Goal: Task Accomplishment & Management: Complete application form

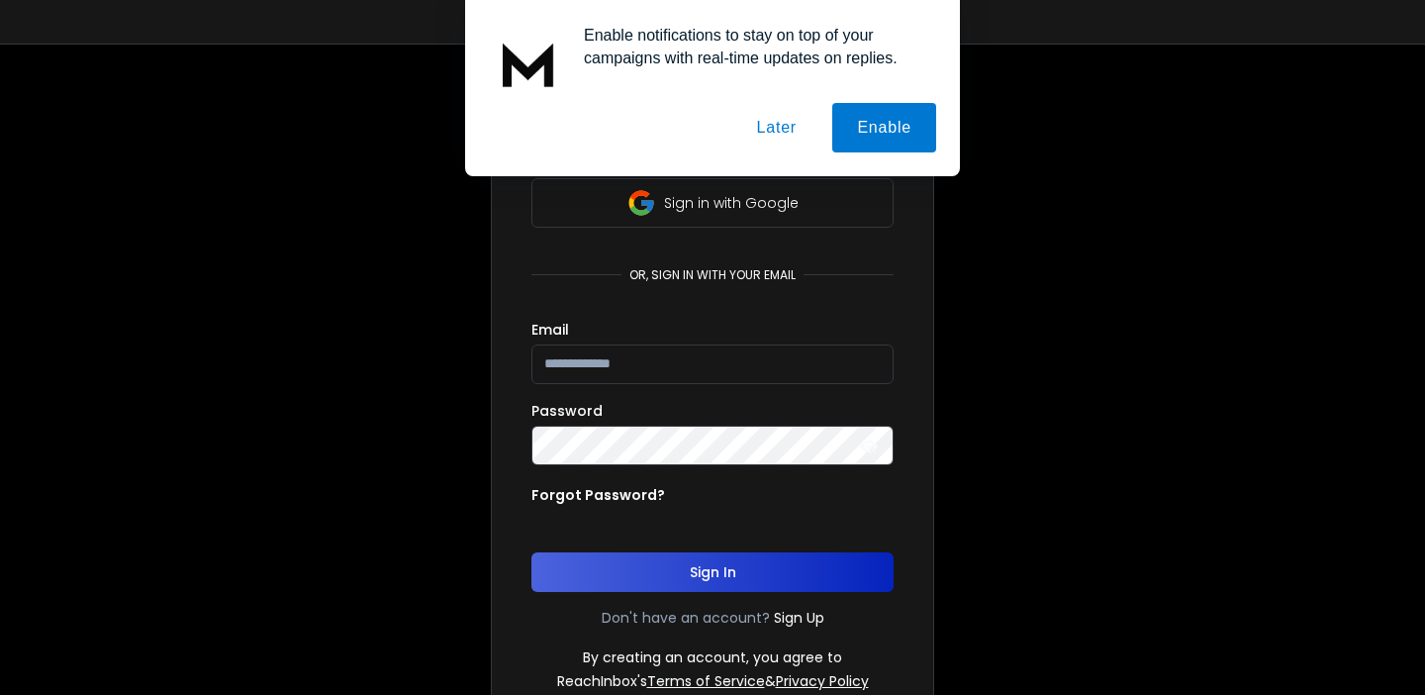
scroll to position [108, 0]
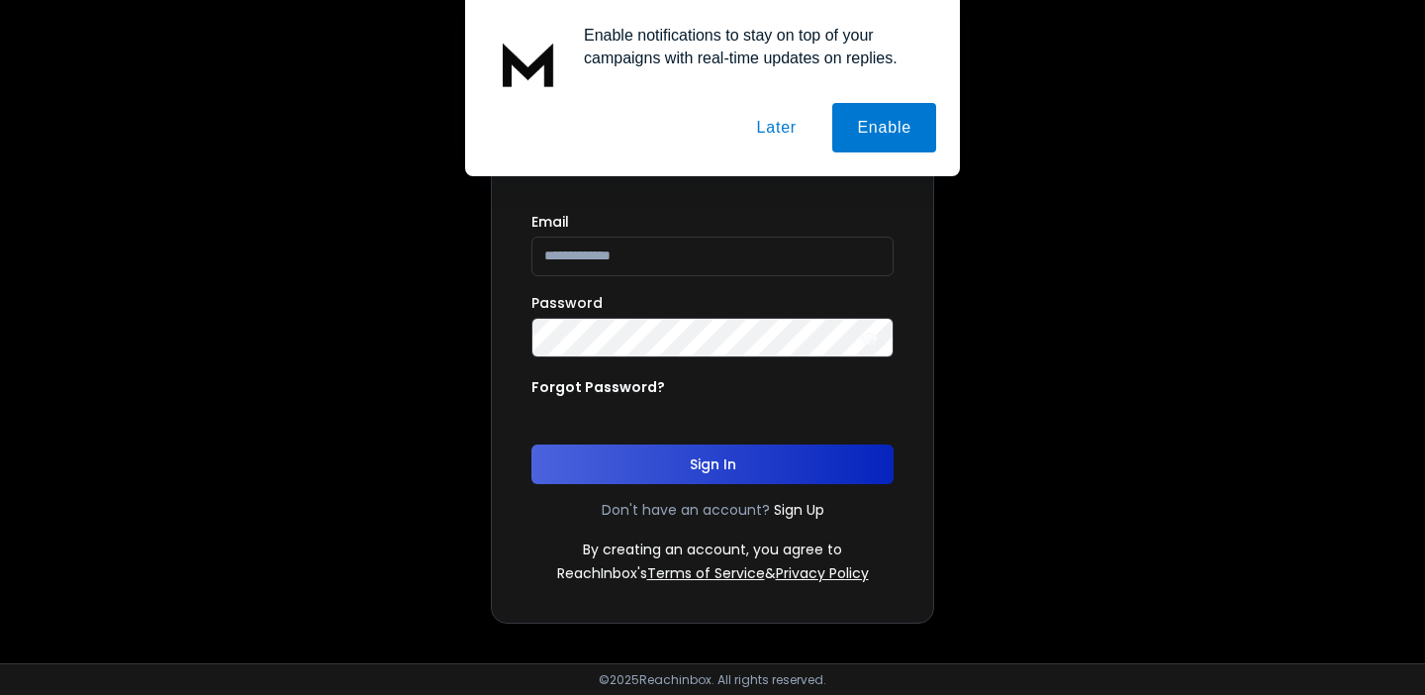
click at [764, 128] on button "Later" at bounding box center [776, 127] width 89 height 49
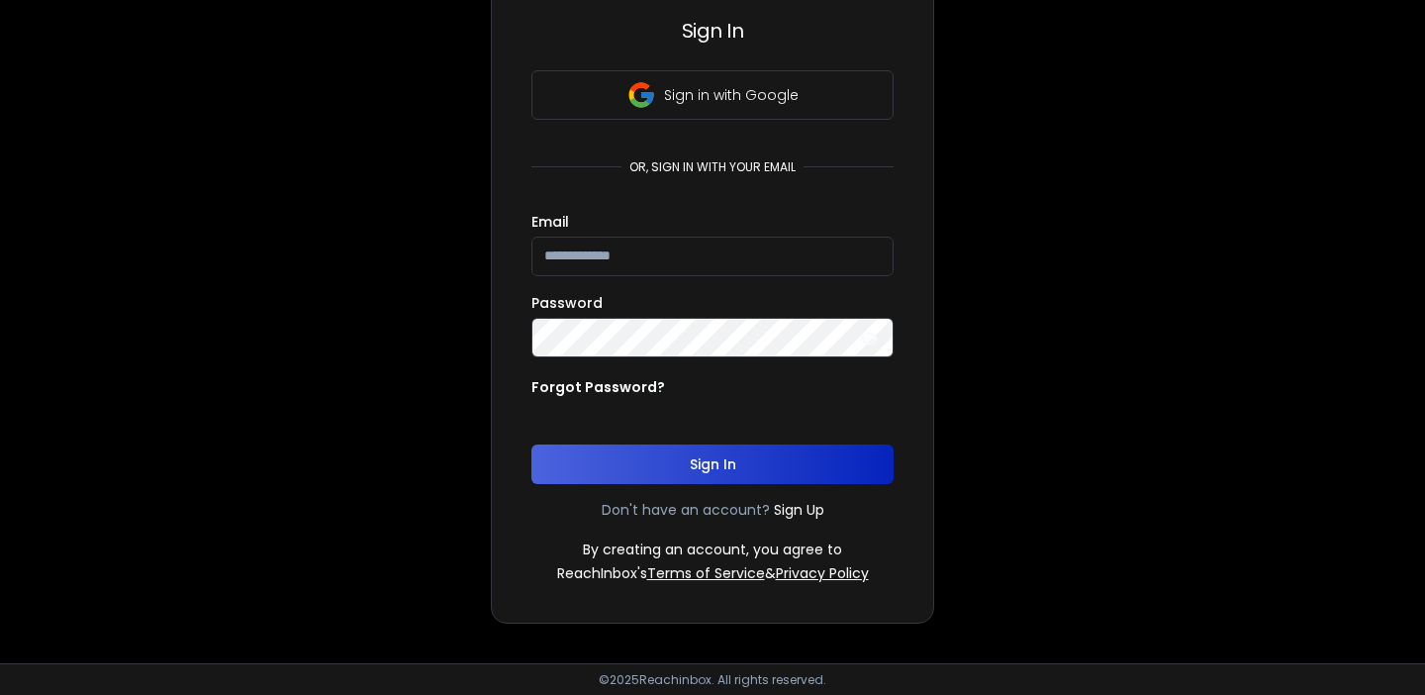
click at [784, 507] on link "Sign Up" at bounding box center [799, 510] width 50 height 20
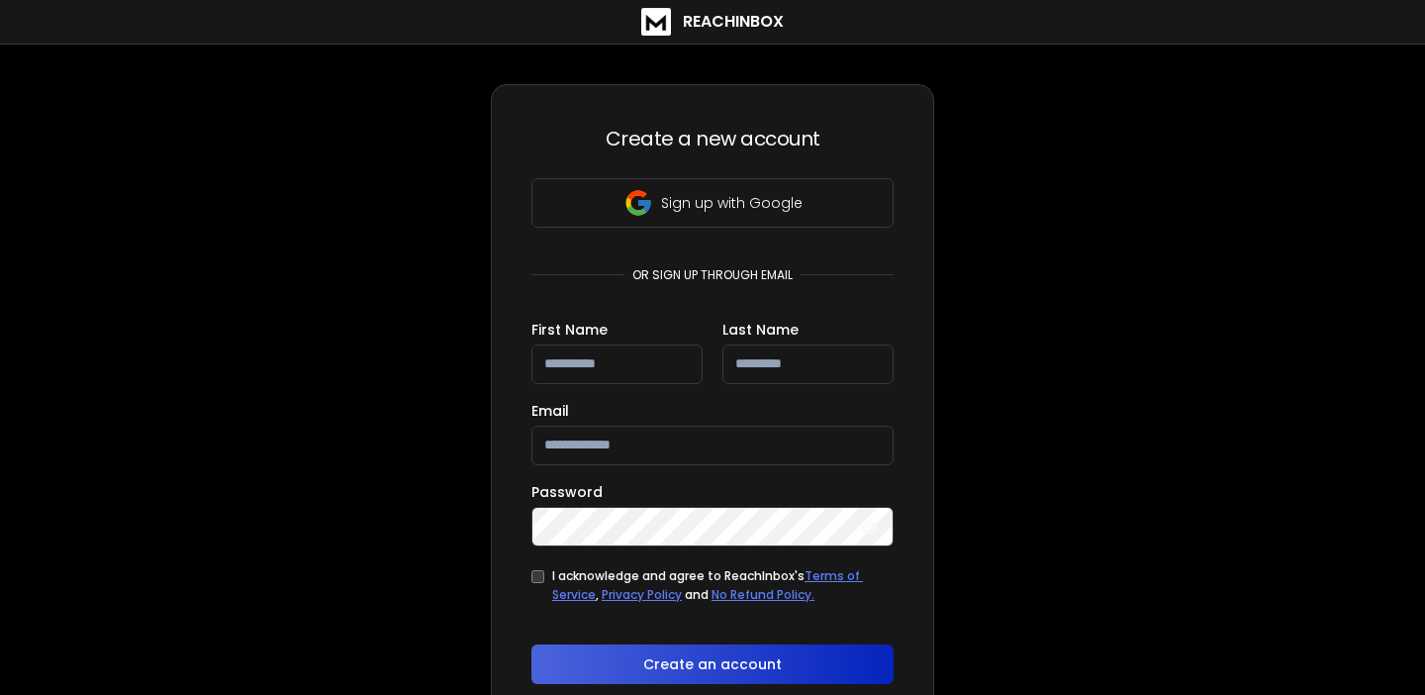
click at [626, 344] on input "text" at bounding box center [617, 364] width 171 height 40
type input "********"
click at [806, 364] on input "text" at bounding box center [808, 364] width 171 height 40
type input "*"
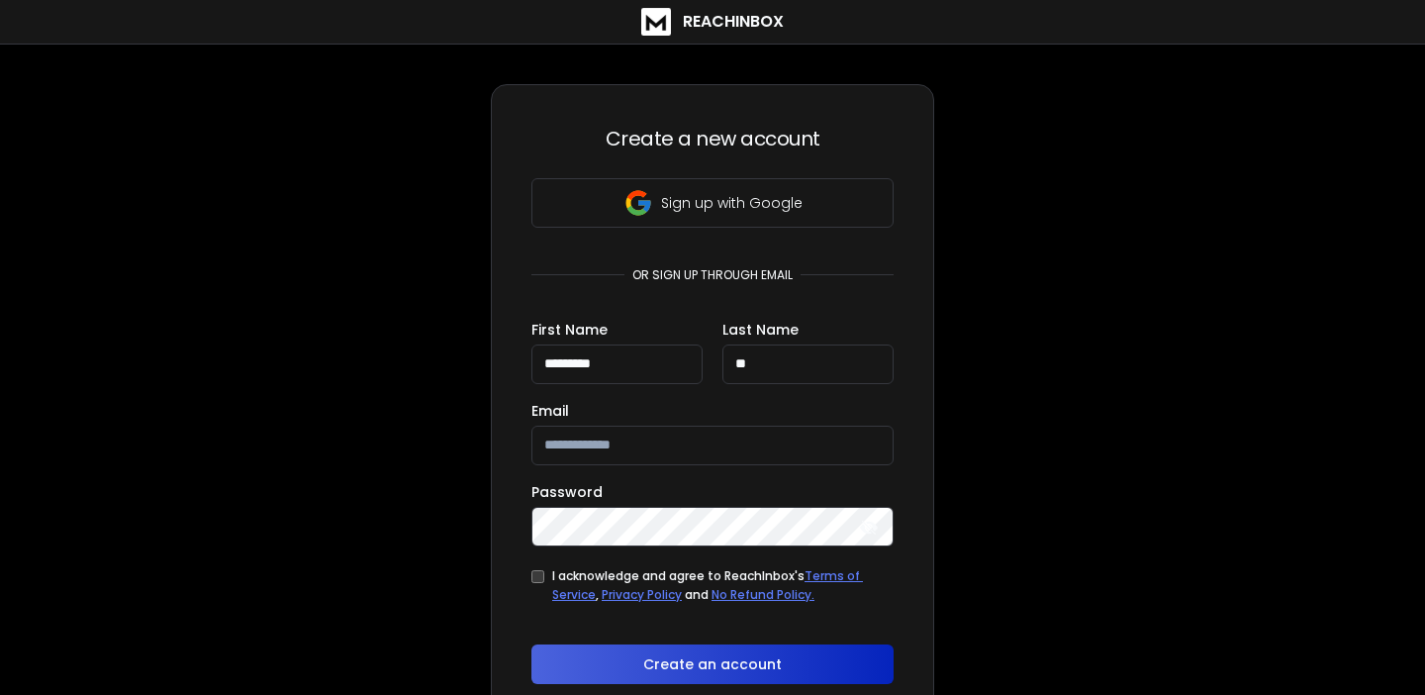
type input "*"
type input "*******"
click at [754, 407] on div "Email" at bounding box center [713, 411] width 362 height 14
click at [754, 436] on input "email" at bounding box center [713, 446] width 362 height 40
type input "**********"
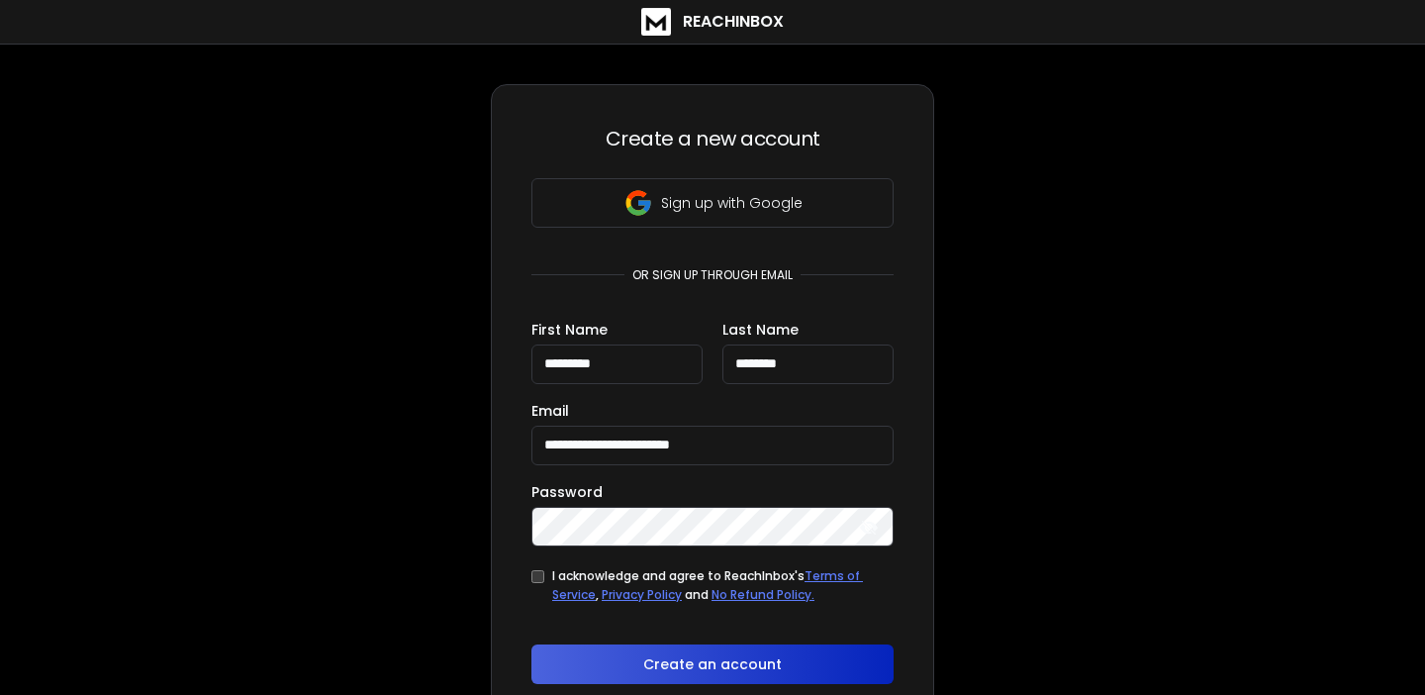
click at [877, 526] on icon at bounding box center [869, 528] width 18 height 18
click at [532, 644] on button "Create an account" at bounding box center [713, 664] width 362 height 40
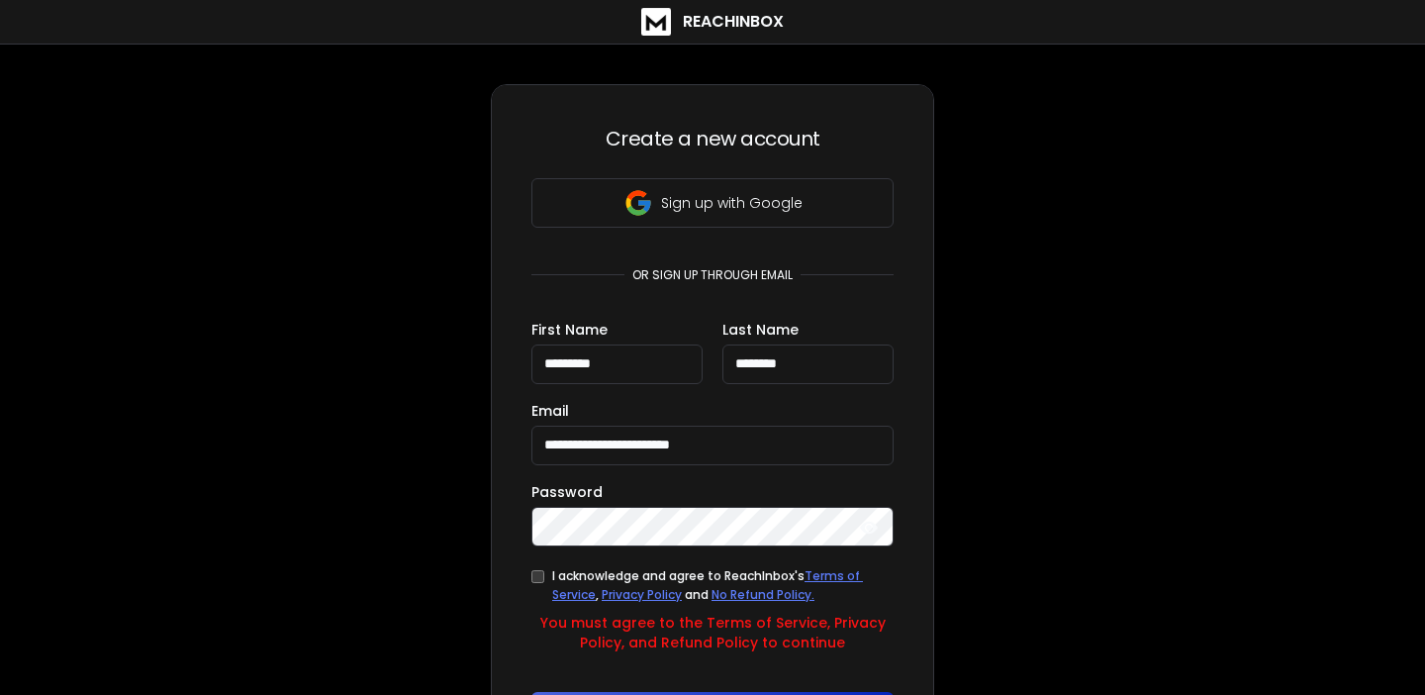
click at [528, 585] on div "**********" at bounding box center [712, 431] width 443 height 695
click at [536, 584] on div "I acknowledge and agree to ReachInbox's Terms of Service , Privacy Policy and N…" at bounding box center [713, 585] width 362 height 39
click at [544, 575] on div "I acknowledge and agree to ReachInbox's Terms of Service , Privacy Policy and N…" at bounding box center [713, 585] width 362 height 39
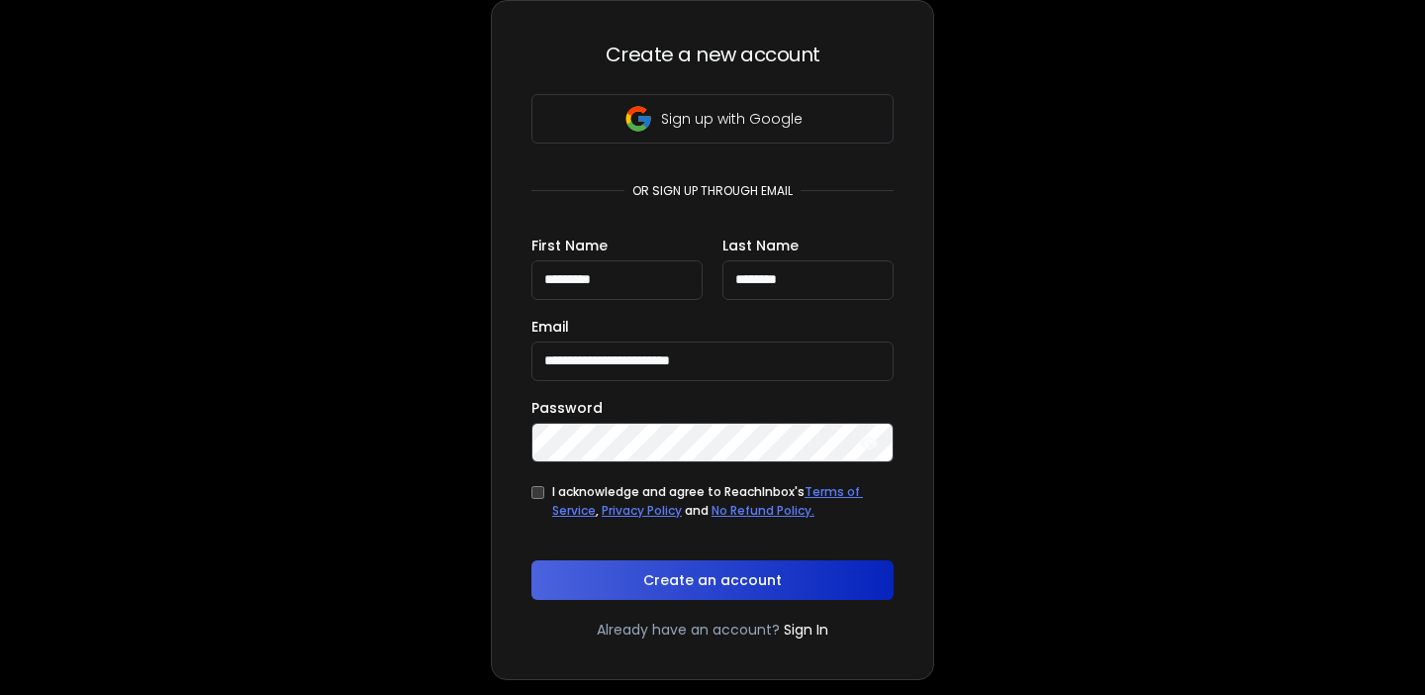
scroll to position [85, 0]
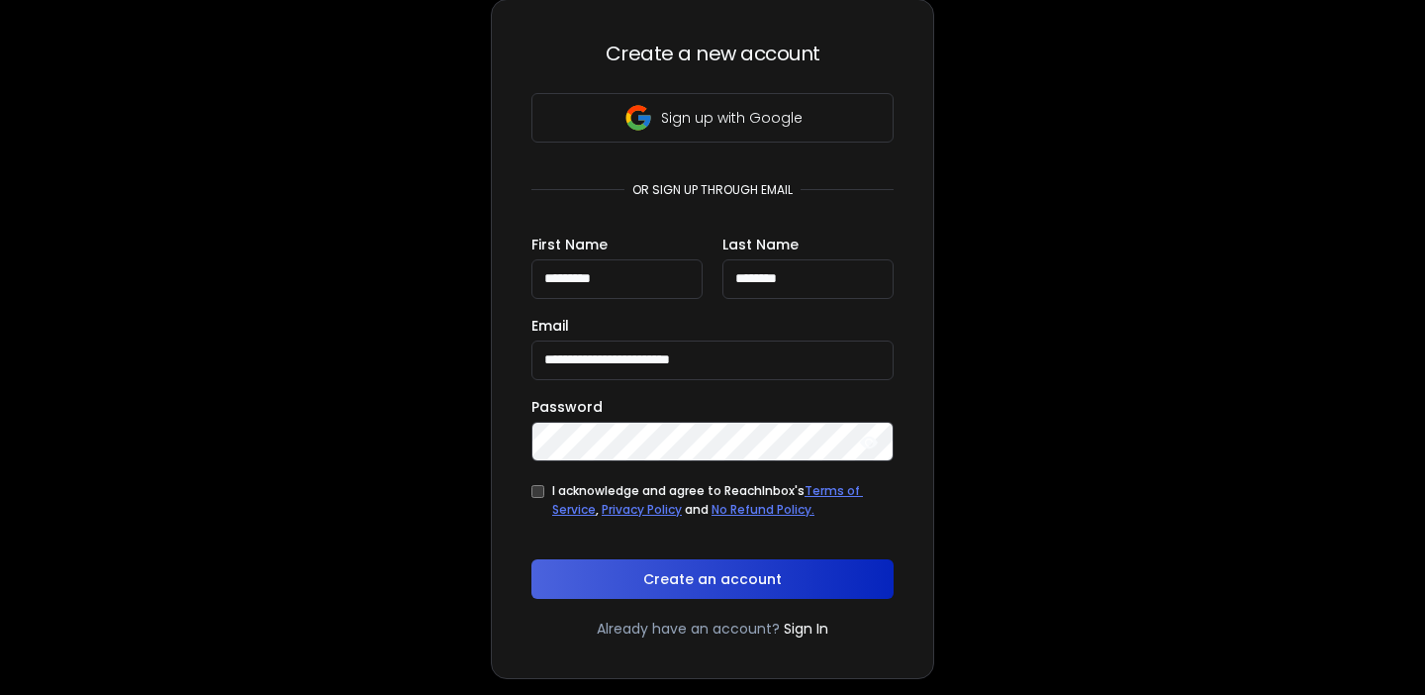
click at [574, 577] on button "Create an account" at bounding box center [713, 579] width 362 height 40
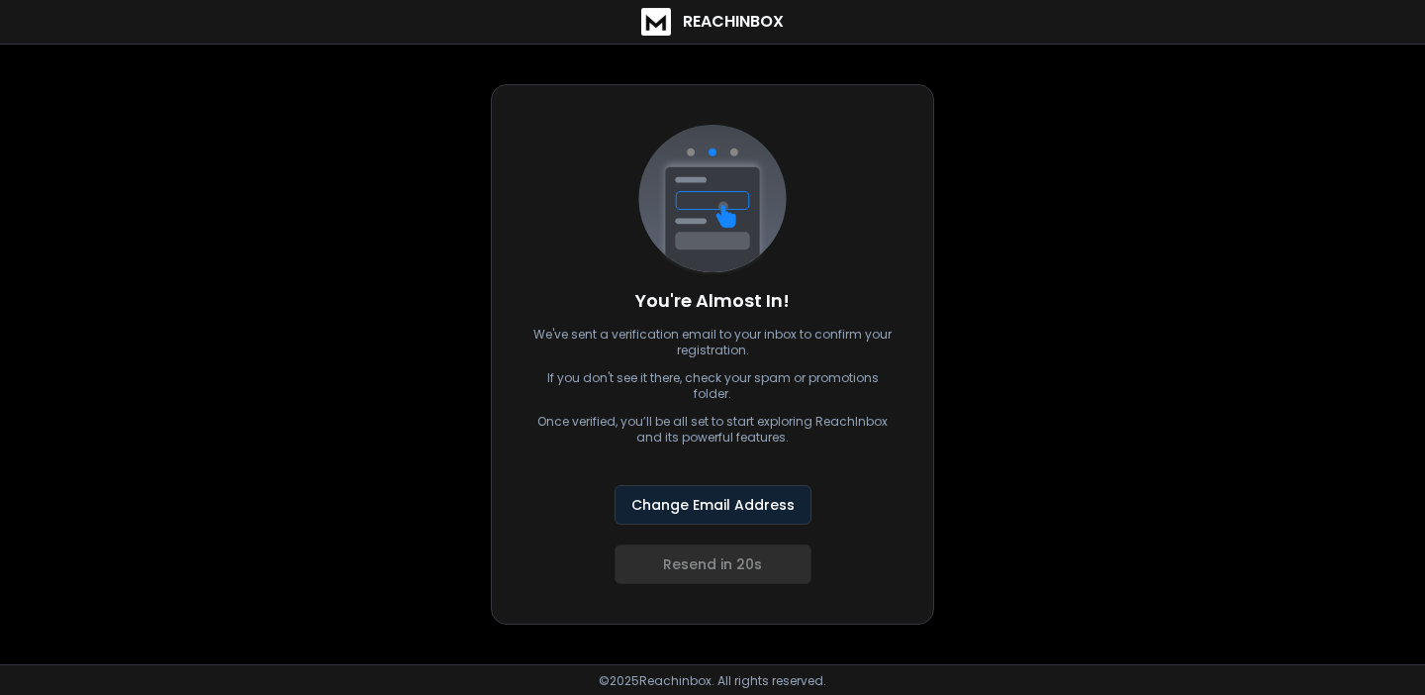
click at [717, 512] on button "Change Email Address" at bounding box center [713, 505] width 197 height 40
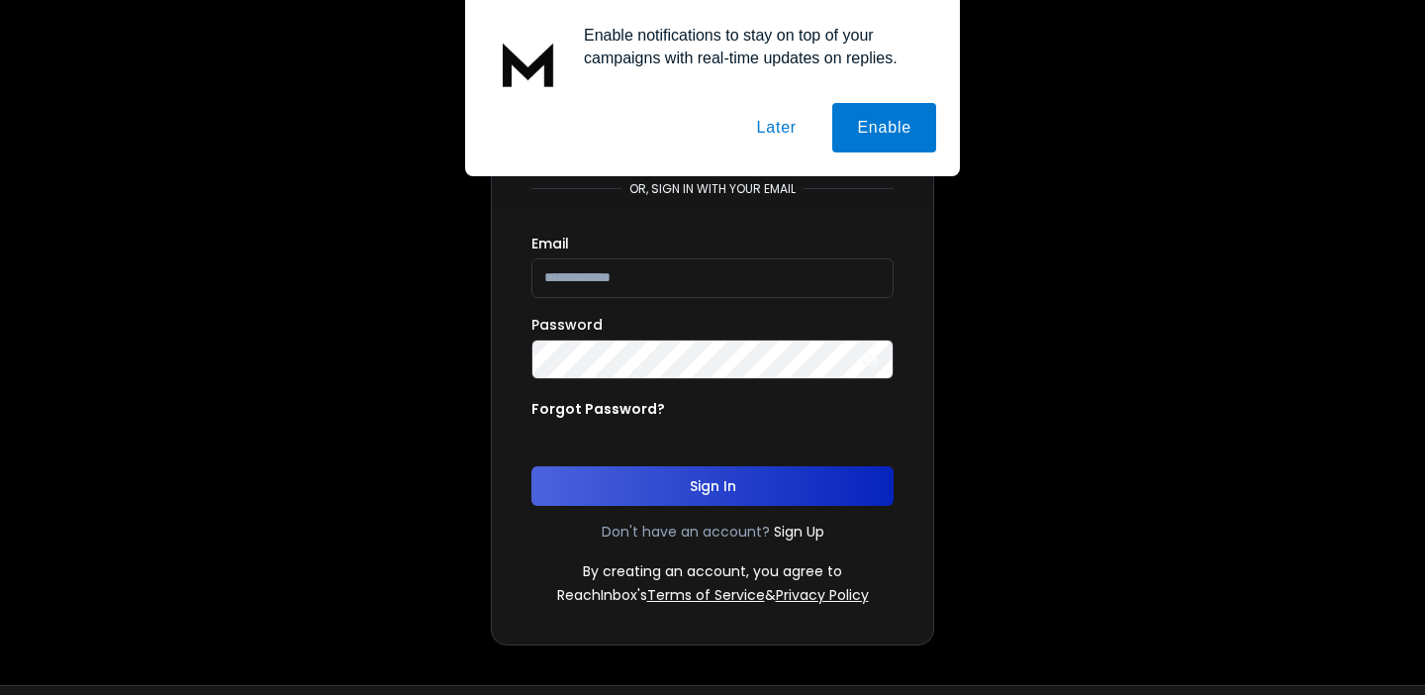
scroll to position [96, 0]
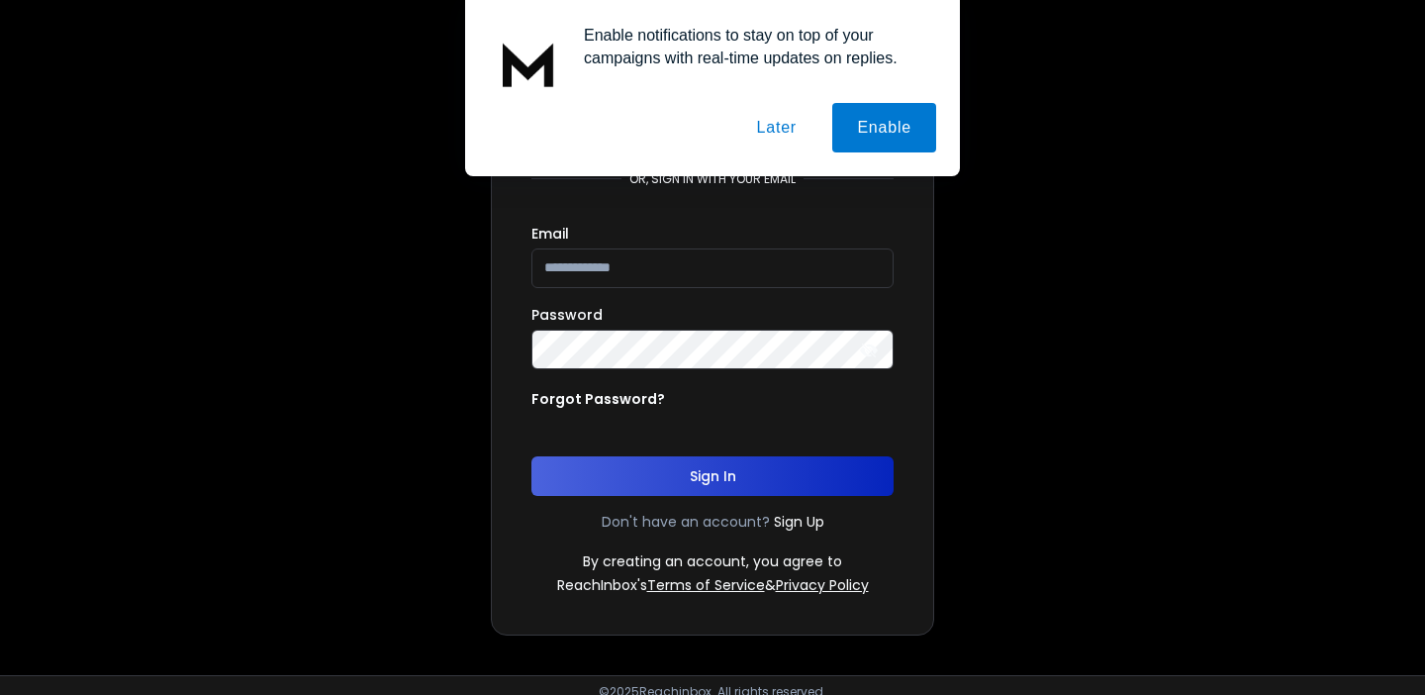
click at [779, 143] on button "Later" at bounding box center [776, 127] width 89 height 49
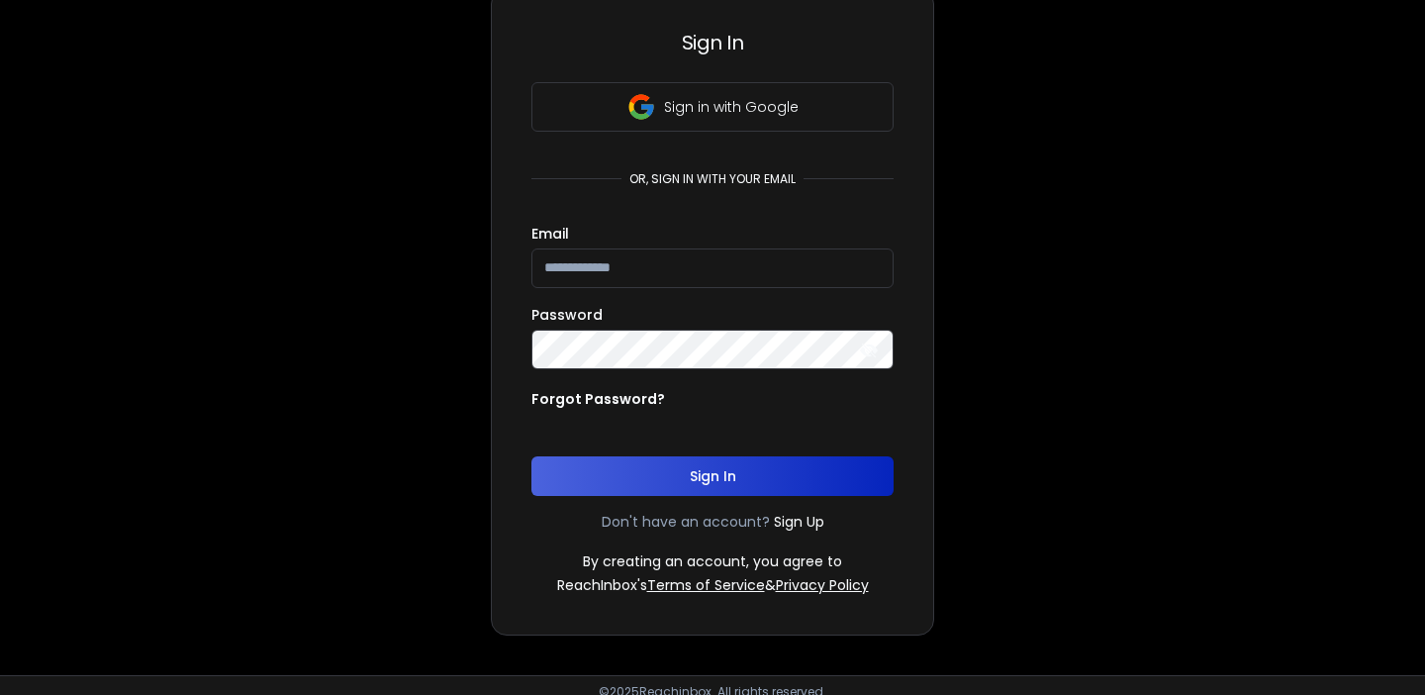
scroll to position [0, 0]
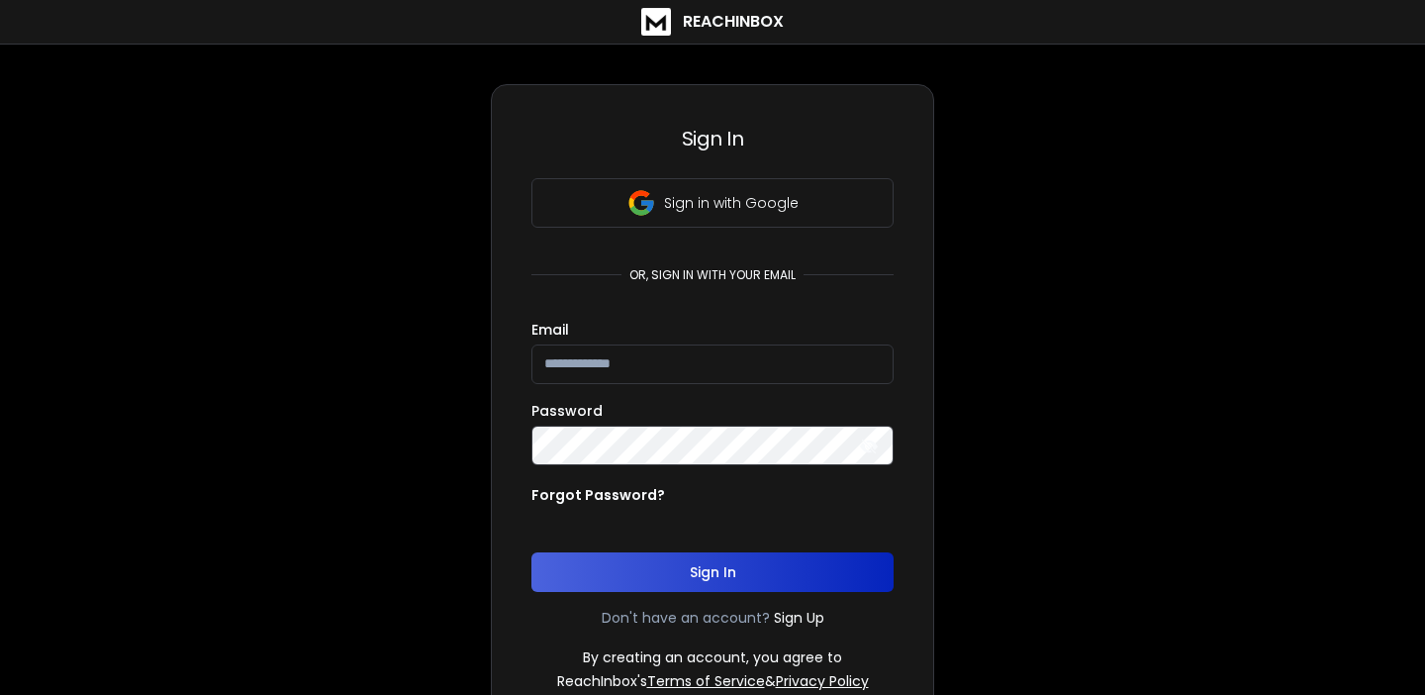
click at [804, 623] on link "Sign Up" at bounding box center [799, 618] width 50 height 20
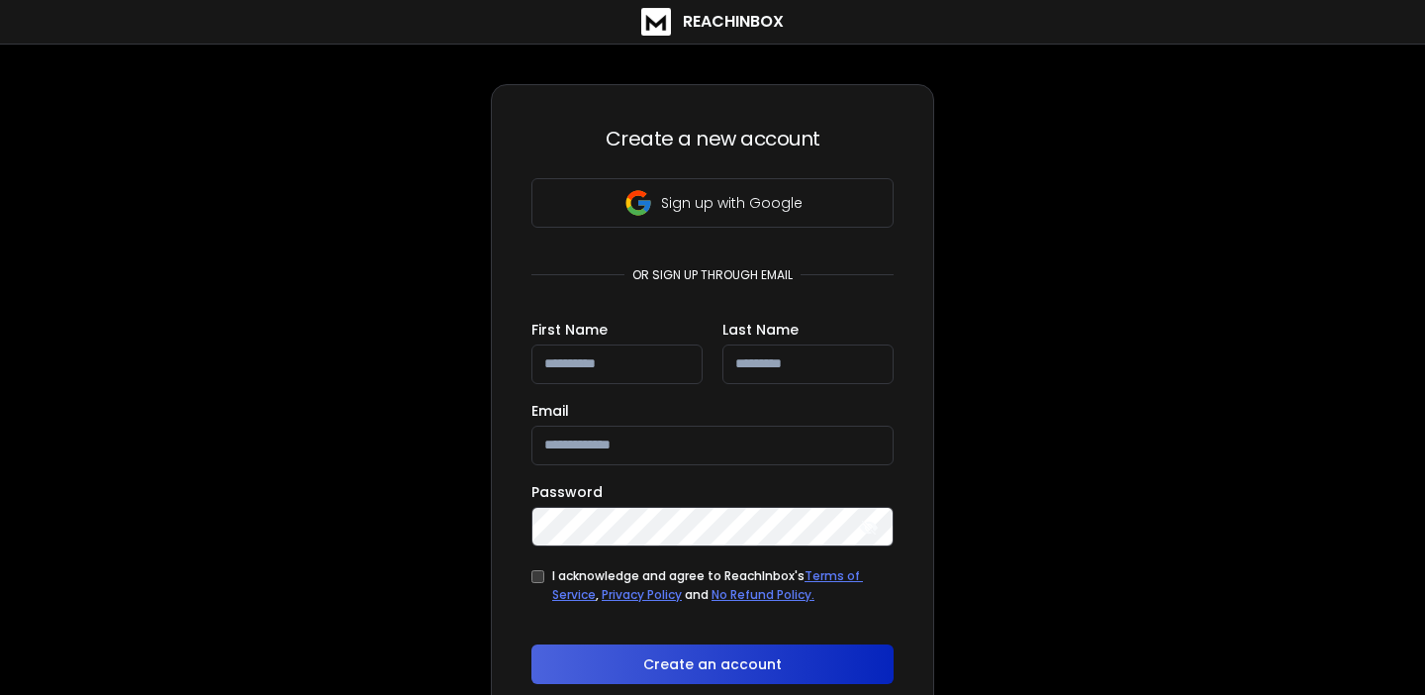
click at [630, 353] on input "text" at bounding box center [617, 364] width 171 height 40
type input "********"
click at [788, 377] on input "text" at bounding box center [808, 364] width 171 height 40
type input "*******"
click at [742, 430] on input "email" at bounding box center [713, 446] width 362 height 40
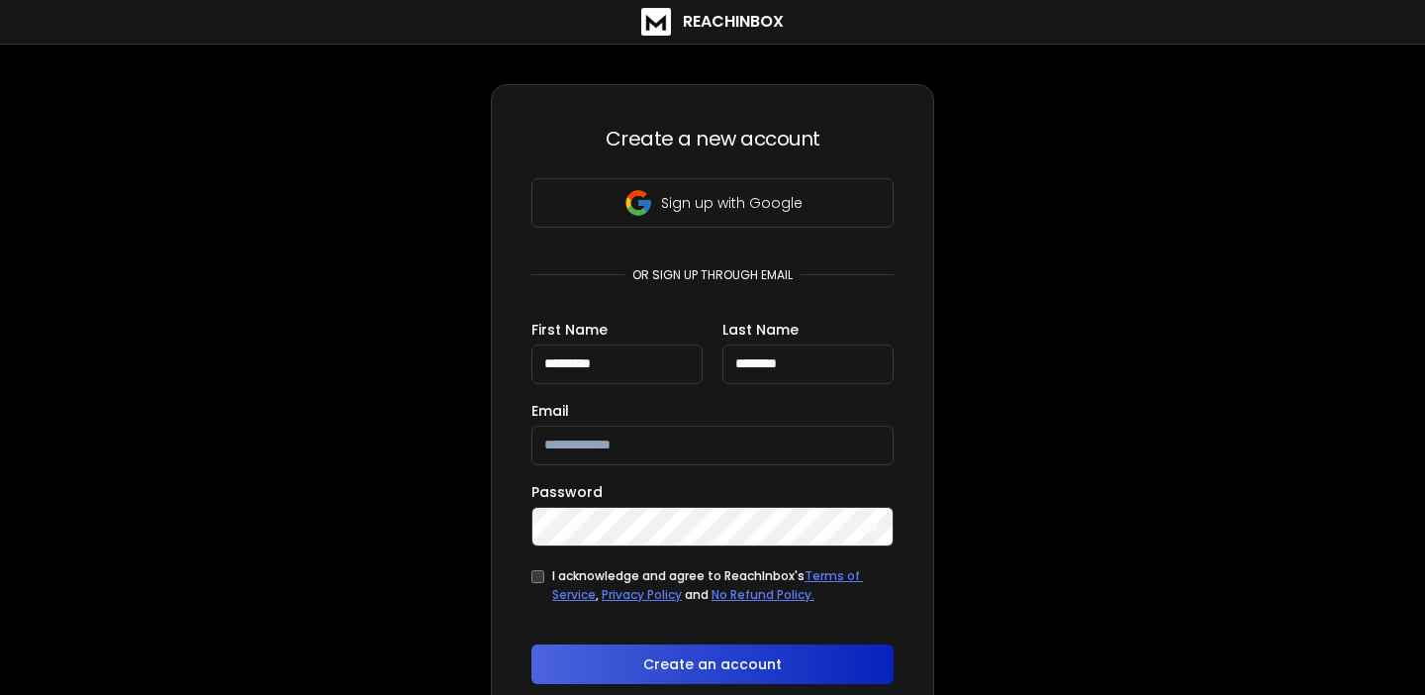
type input "**********"
click at [681, 442] on input "**********" at bounding box center [713, 446] width 362 height 40
click at [689, 447] on input "**********" at bounding box center [713, 446] width 362 height 40
drag, startPoint x: 791, startPoint y: 444, endPoint x: 514, endPoint y: 442, distance: 277.2
click at [514, 442] on div "**********" at bounding box center [712, 424] width 443 height 680
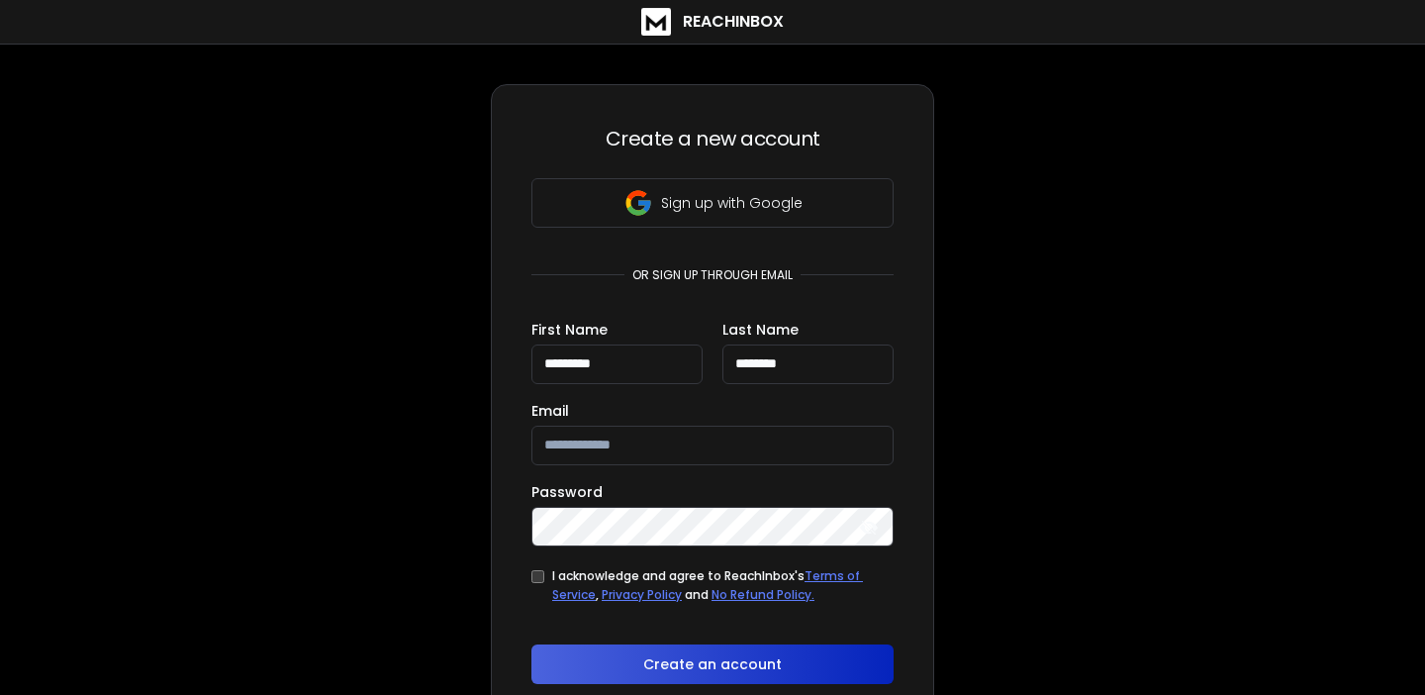
paste input "**********"
type input "**********"
click at [870, 523] on icon at bounding box center [869, 528] width 18 height 12
click at [818, 661] on button "Create an account" at bounding box center [713, 664] width 362 height 40
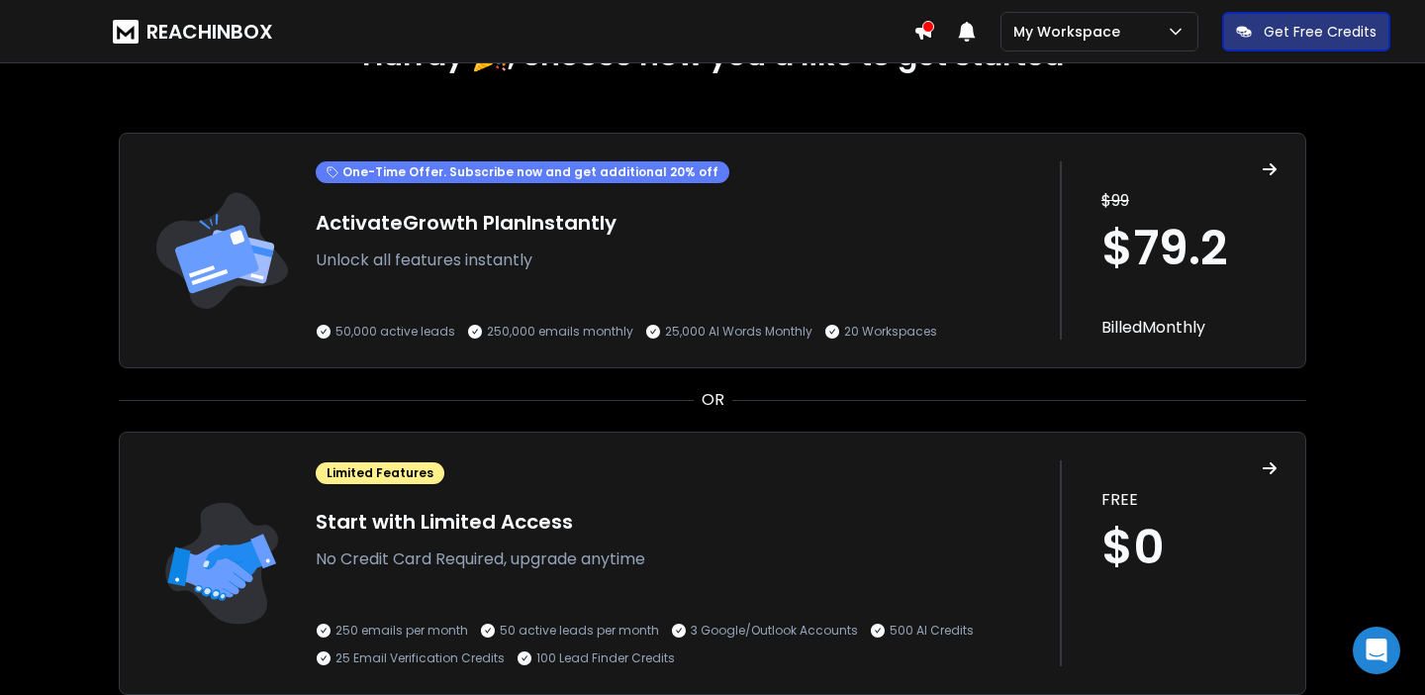
scroll to position [81, 0]
click at [938, 43] on div "My Workspace Get Free Credits" at bounding box center [1152, 32] width 477 height 40
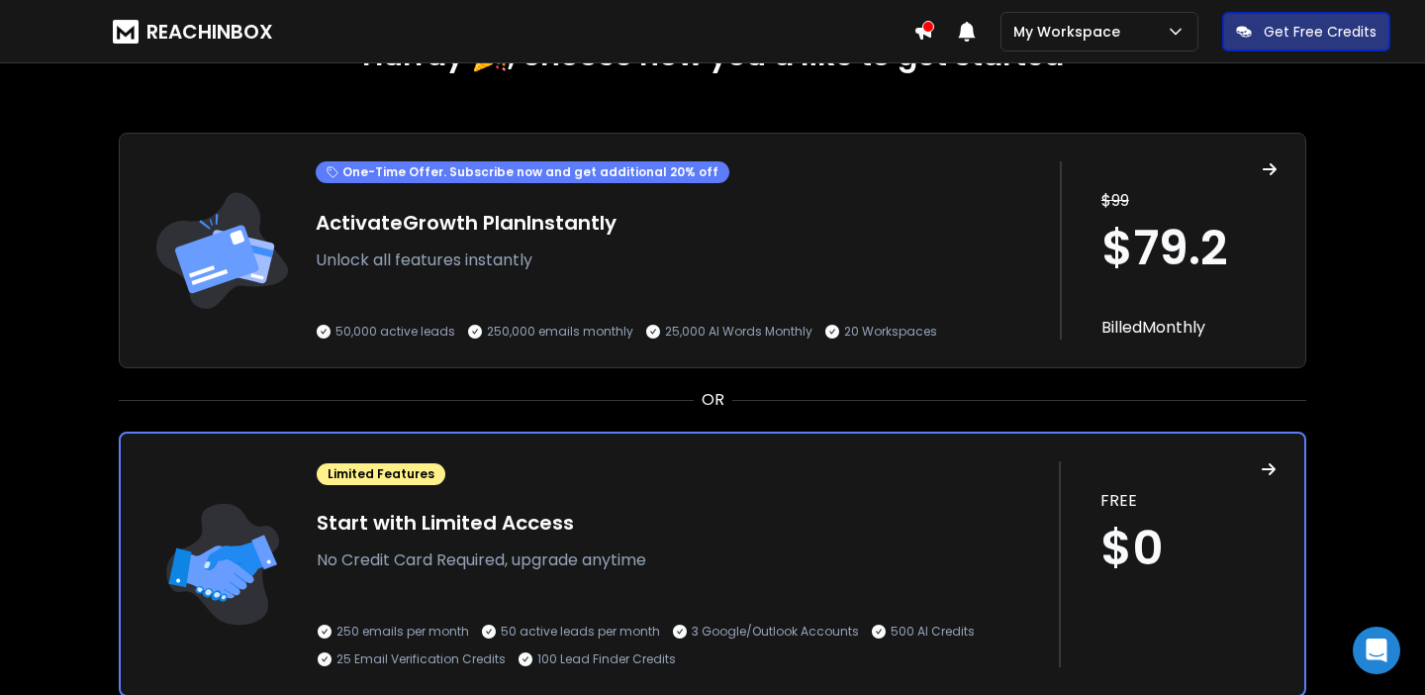
scroll to position [83, 0]
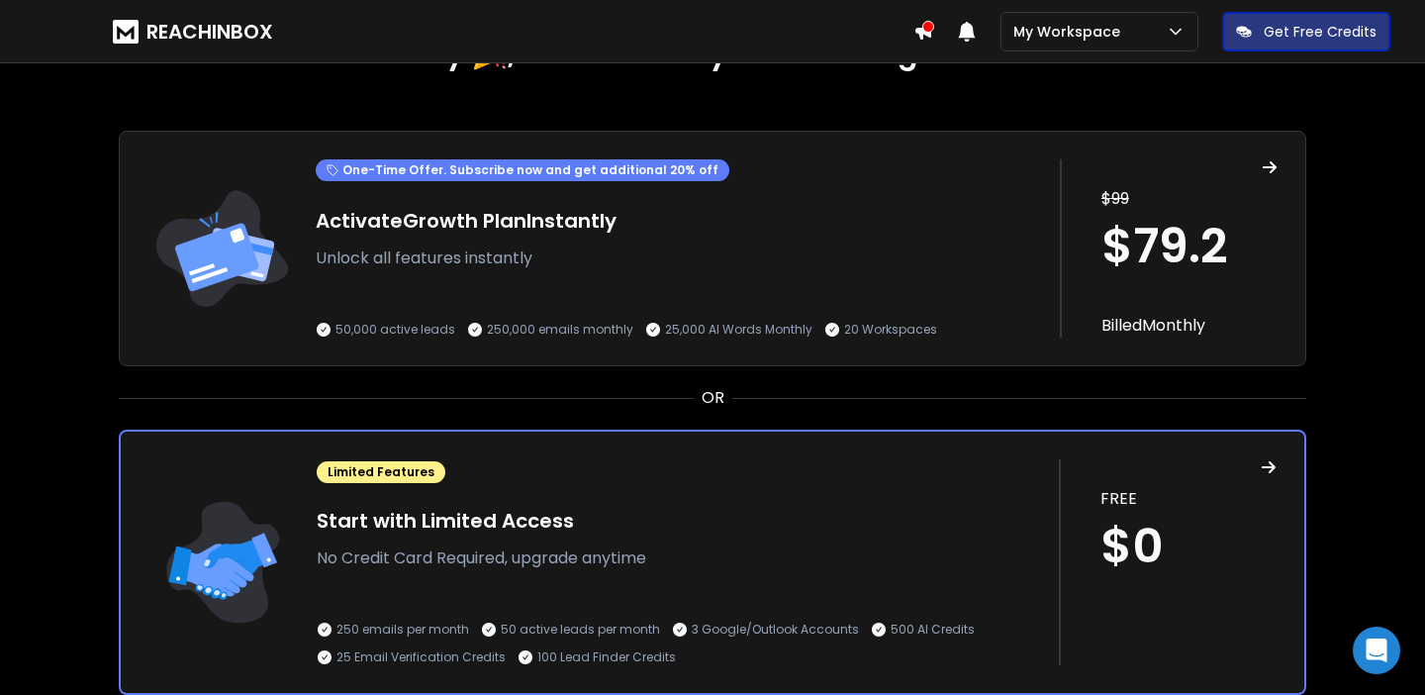
click at [764, 549] on p "No Credit Card Required, upgrade anytime" at bounding box center [678, 558] width 723 height 24
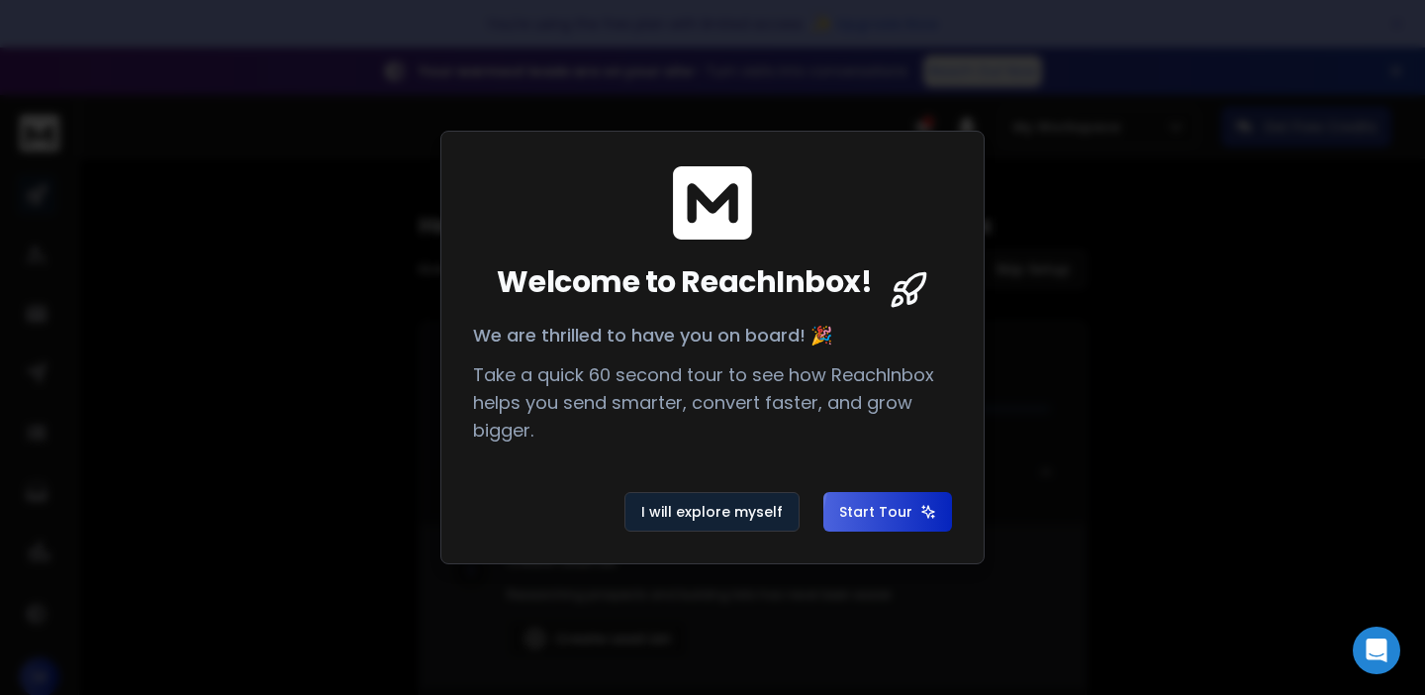
click at [765, 510] on button "I will explore myself" at bounding box center [712, 512] width 175 height 40
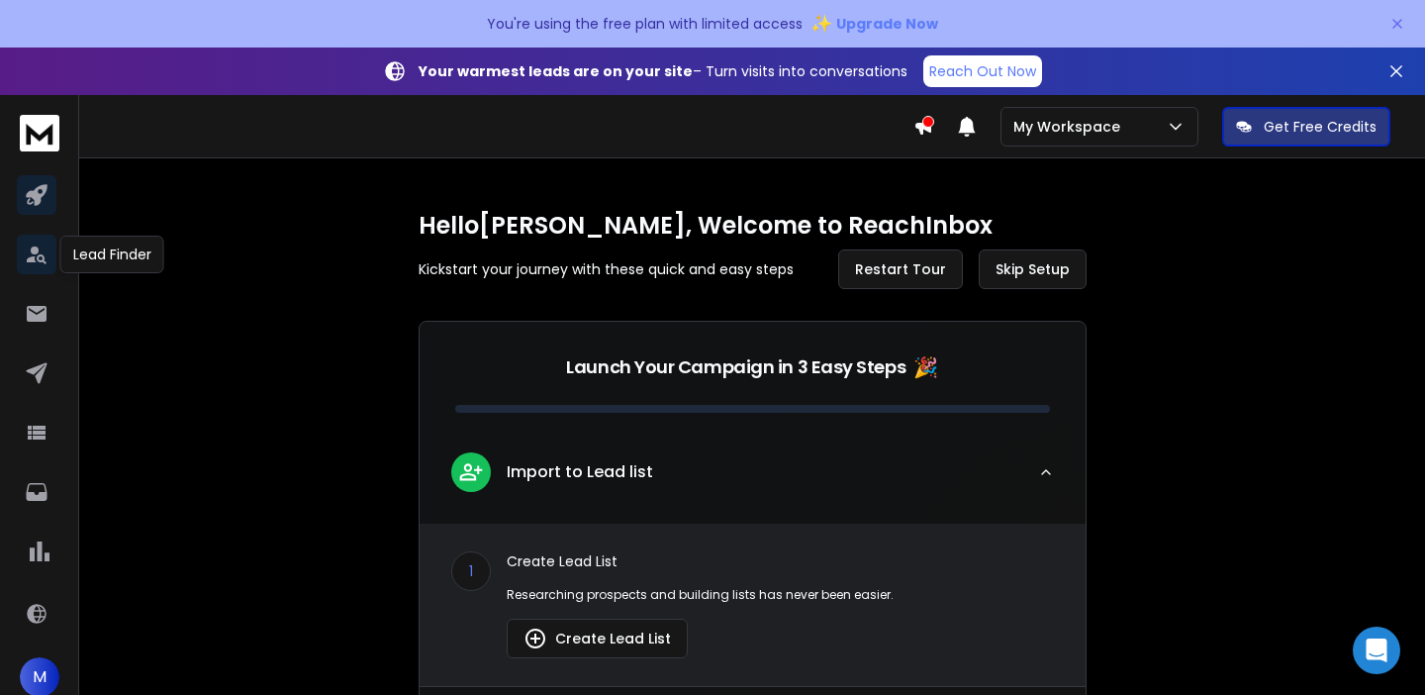
click at [31, 246] on icon at bounding box center [37, 255] width 24 height 24
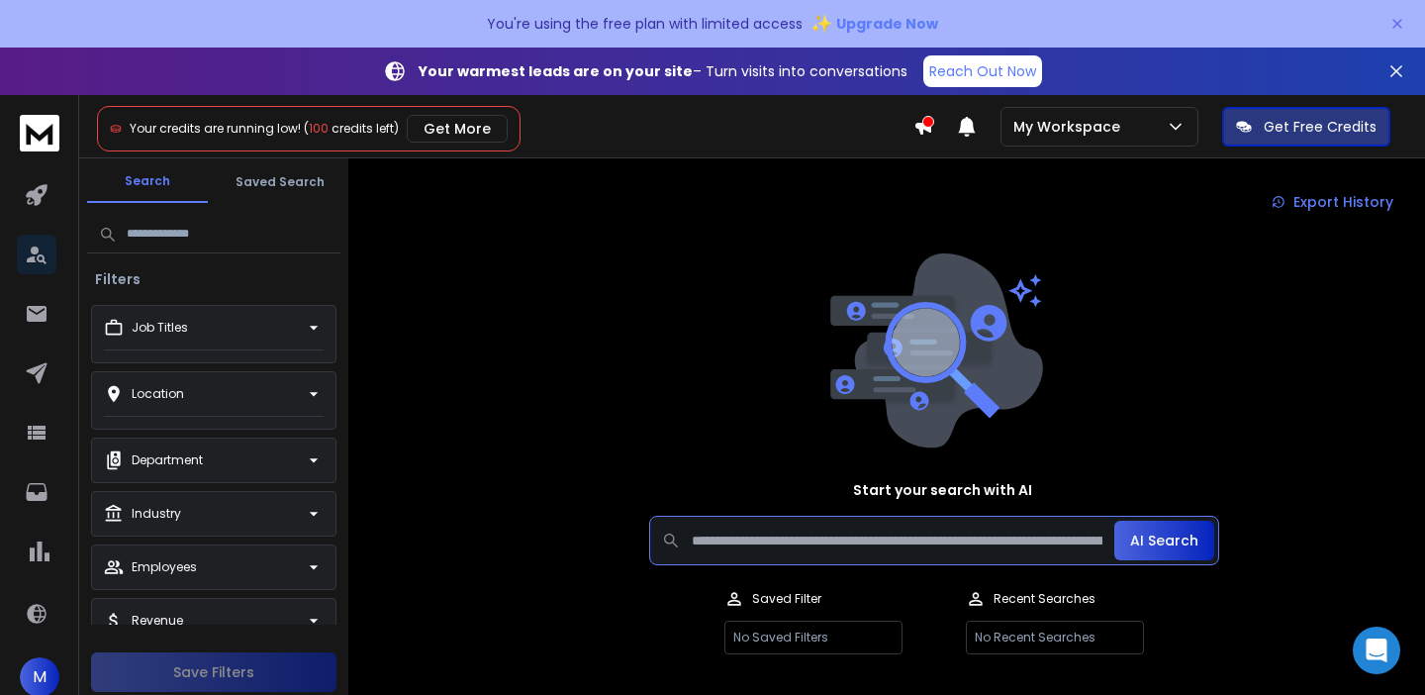
click at [209, 234] on input at bounding box center [213, 234] width 253 height 40
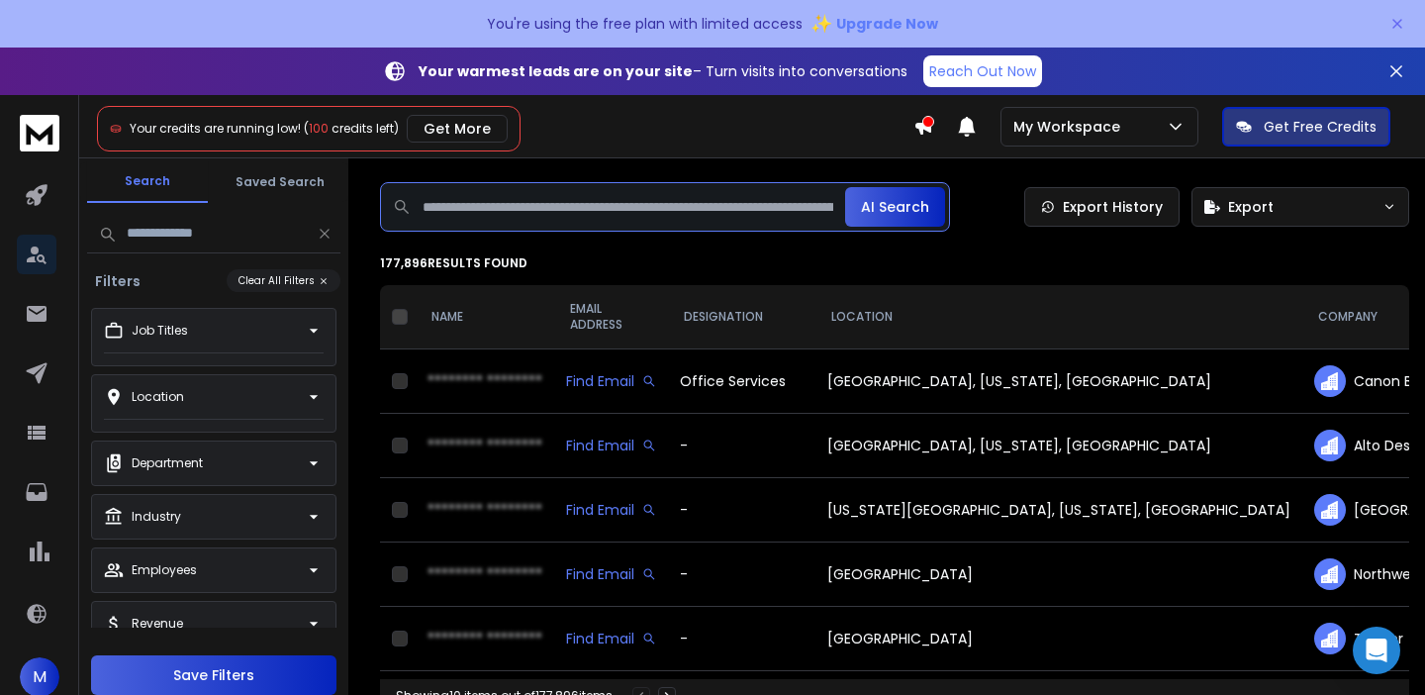
type input "**********"
click at [233, 414] on div "Location" at bounding box center [214, 403] width 246 height 58
click at [310, 395] on icon at bounding box center [314, 397] width 20 height 20
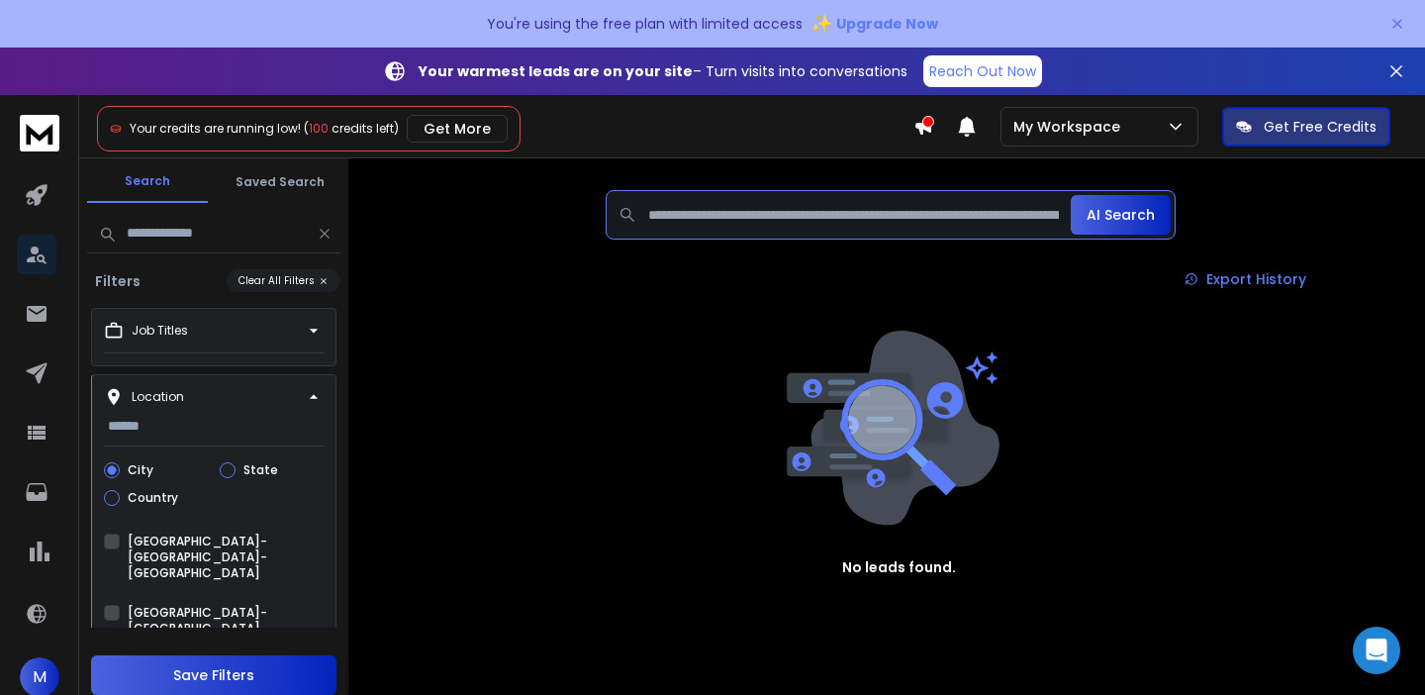
type input "******"
click at [529, 414] on div "Export History No leads found." at bounding box center [891, 418] width 1022 height 318
click at [752, 218] on textarea at bounding box center [853, 215] width 411 height 40
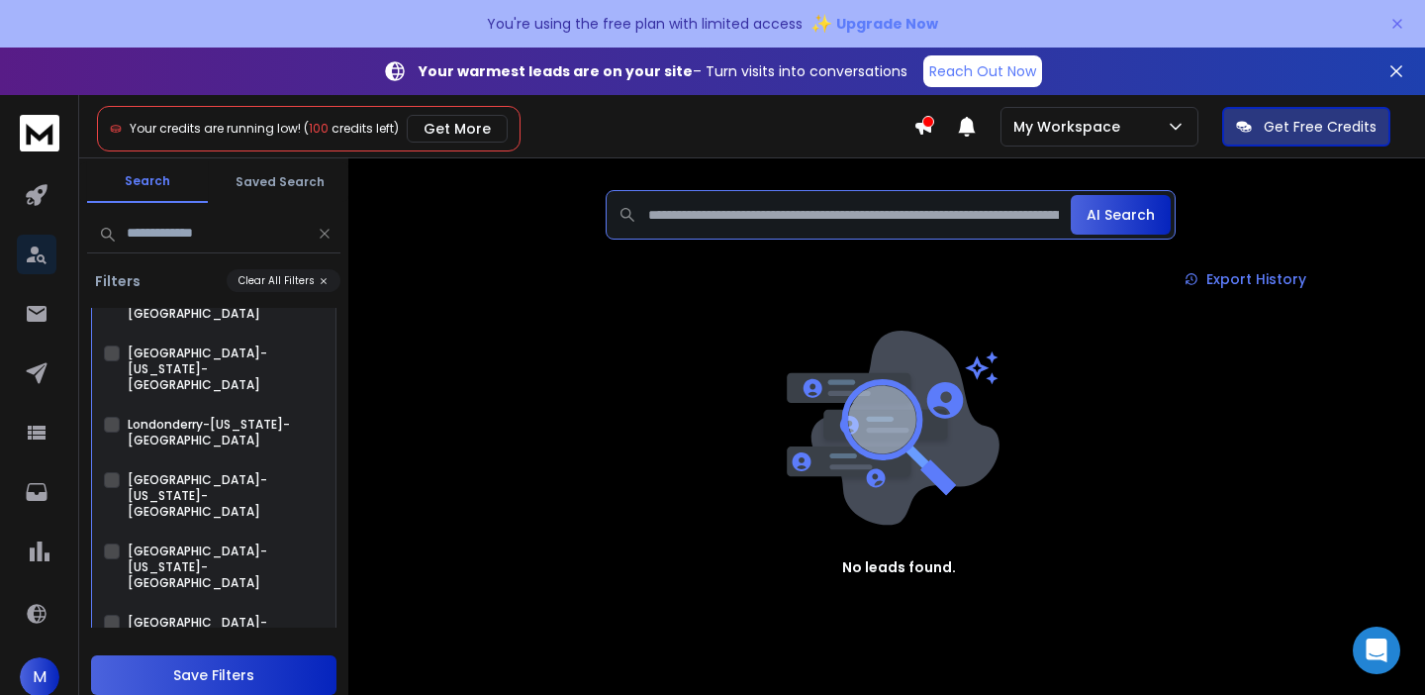
scroll to position [679, 0]
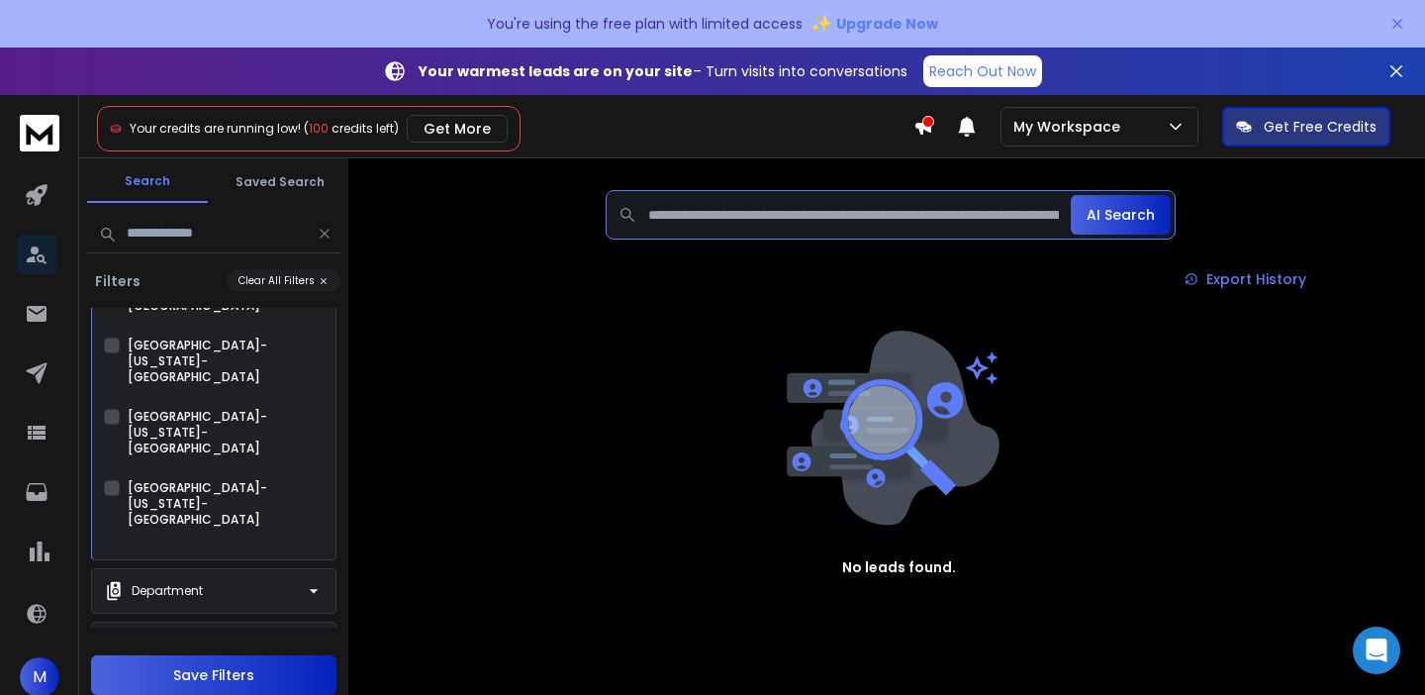
click at [39, 168] on div at bounding box center [40, 378] width 46 height 527
click at [38, 197] on icon at bounding box center [37, 195] width 22 height 22
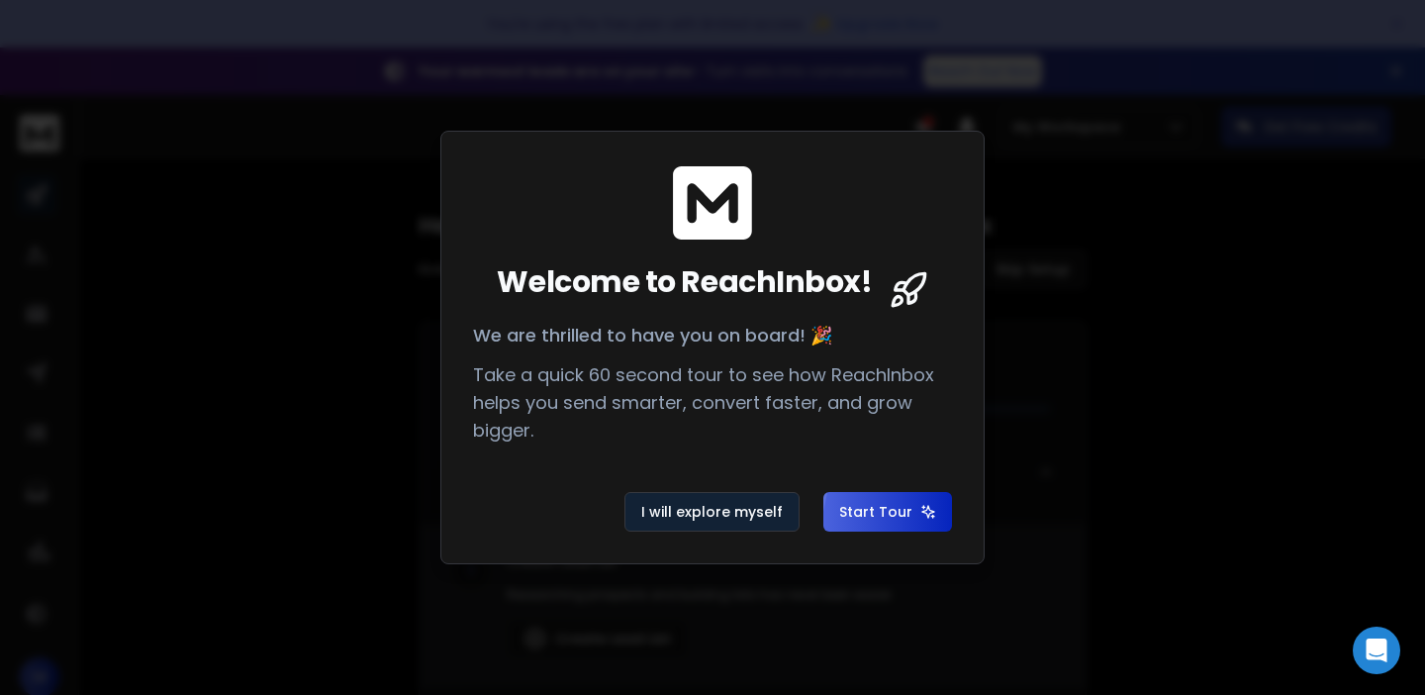
click at [713, 510] on button "I will explore myself" at bounding box center [712, 512] width 175 height 40
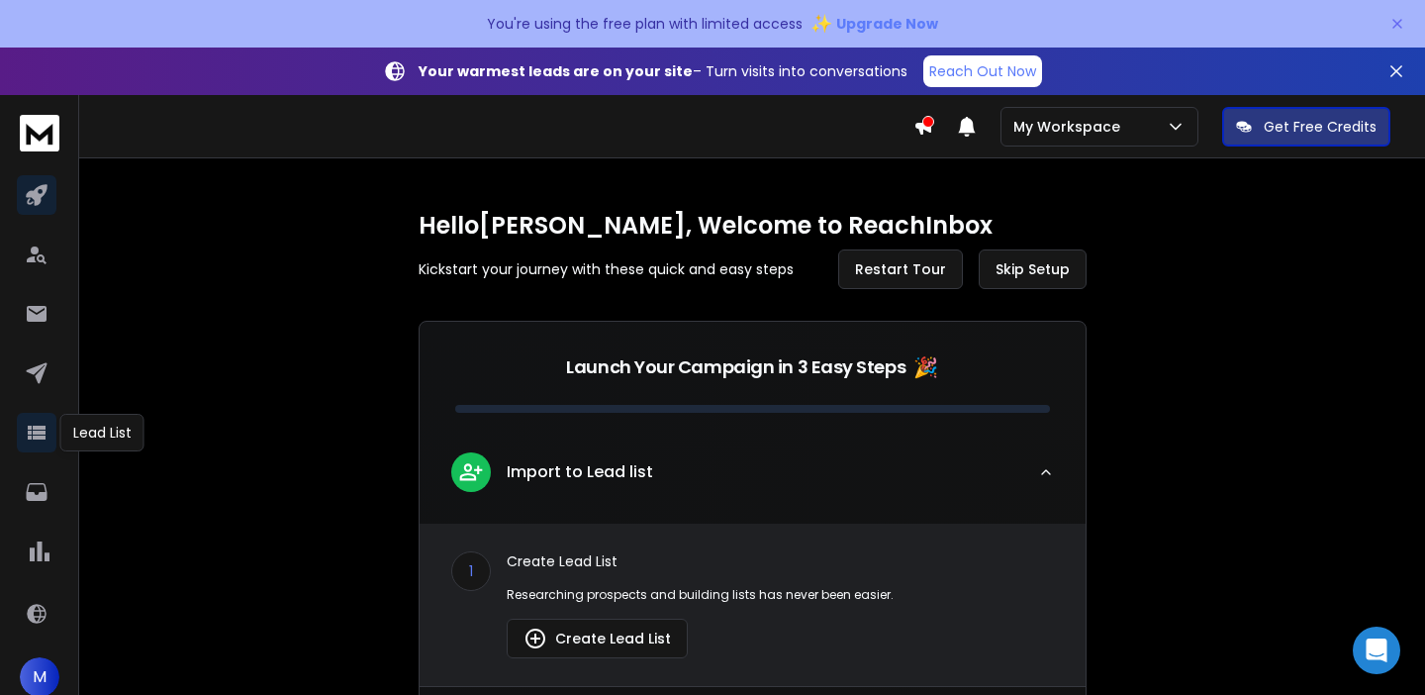
click at [30, 425] on icon at bounding box center [37, 433] width 24 height 24
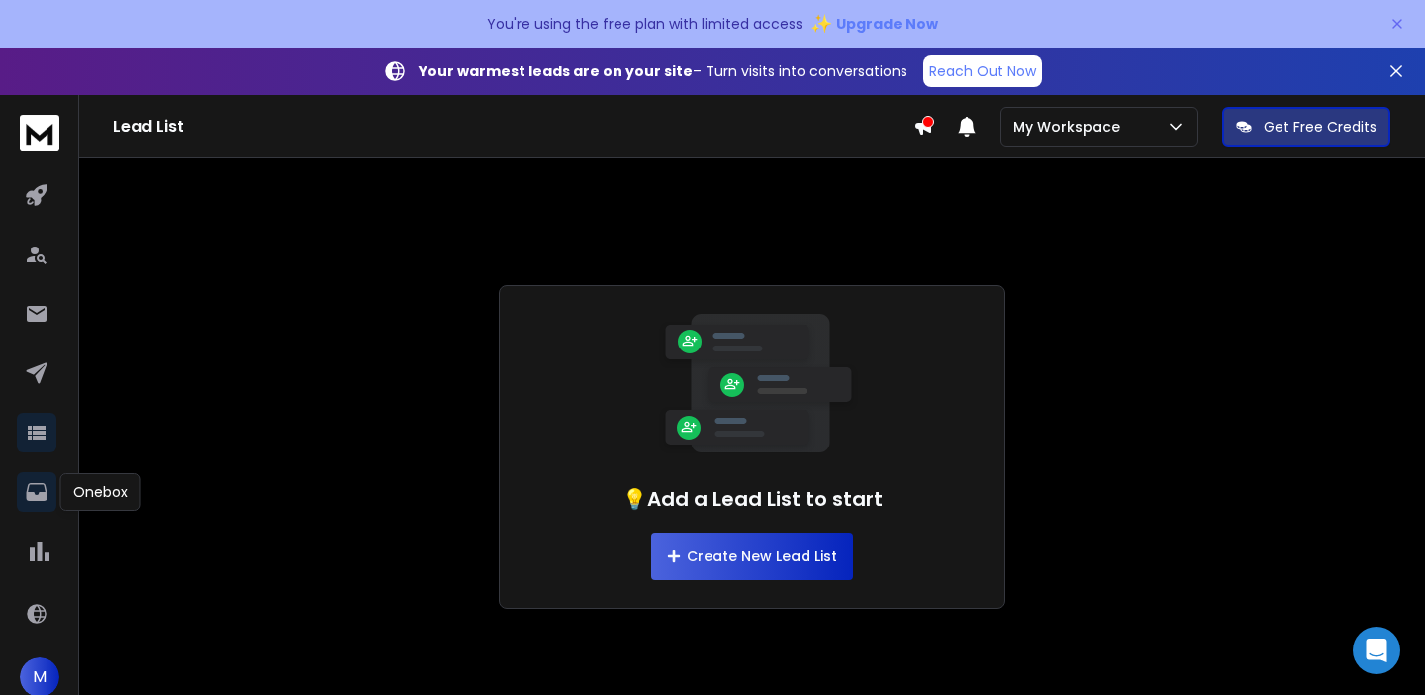
click at [44, 483] on icon at bounding box center [37, 492] width 24 height 24
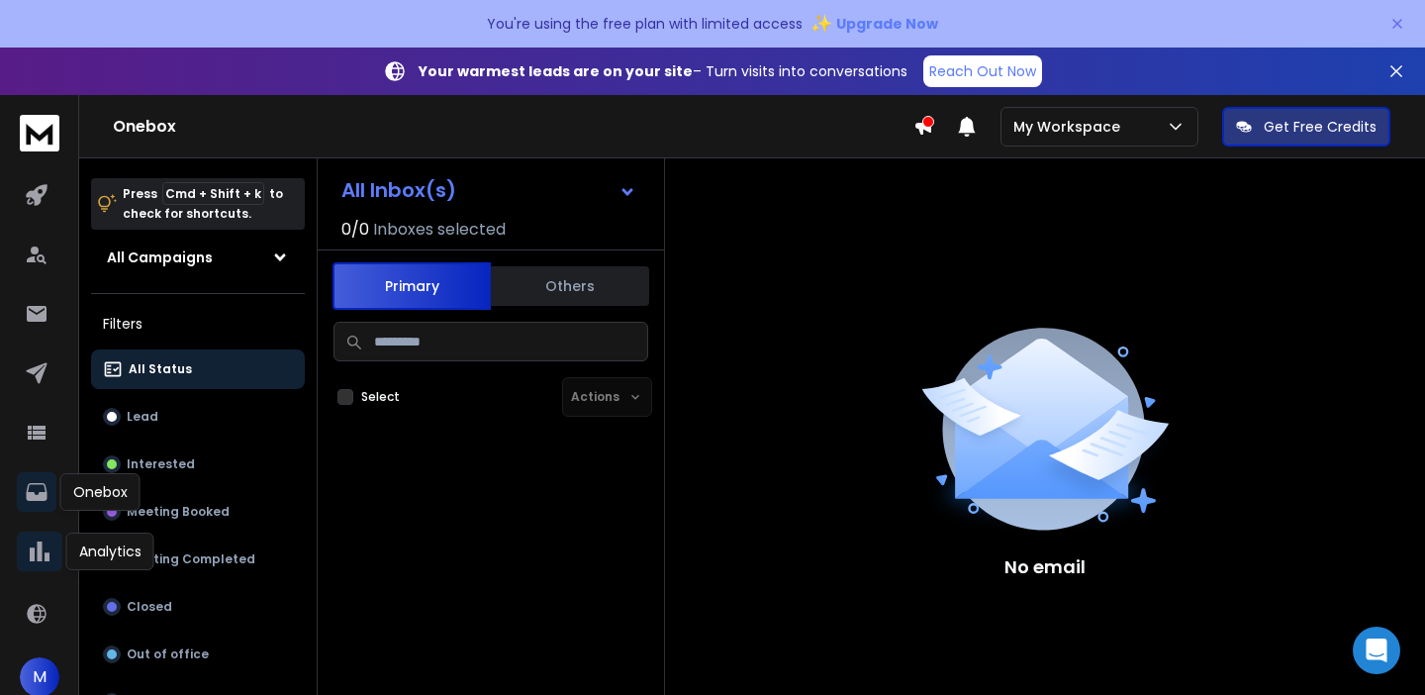
click at [53, 534] on link at bounding box center [40, 552] width 46 height 46
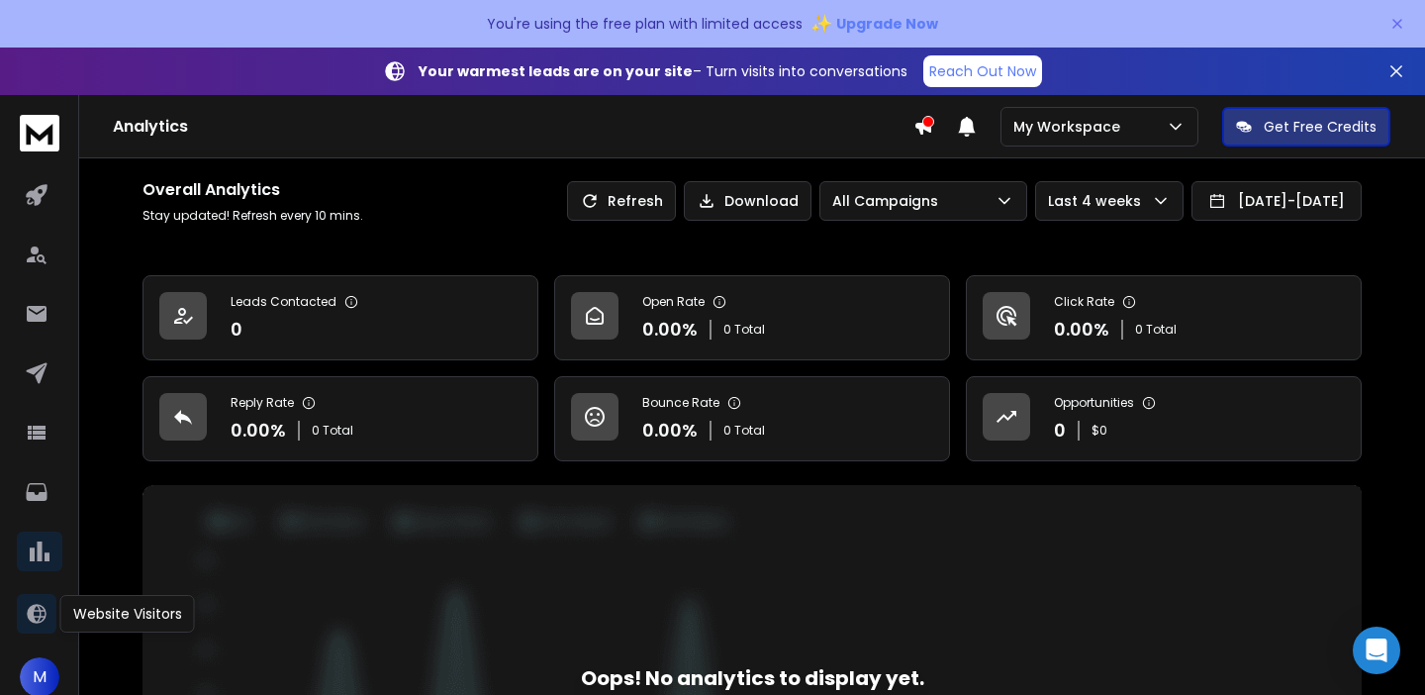
click at [54, 604] on link at bounding box center [37, 614] width 40 height 40
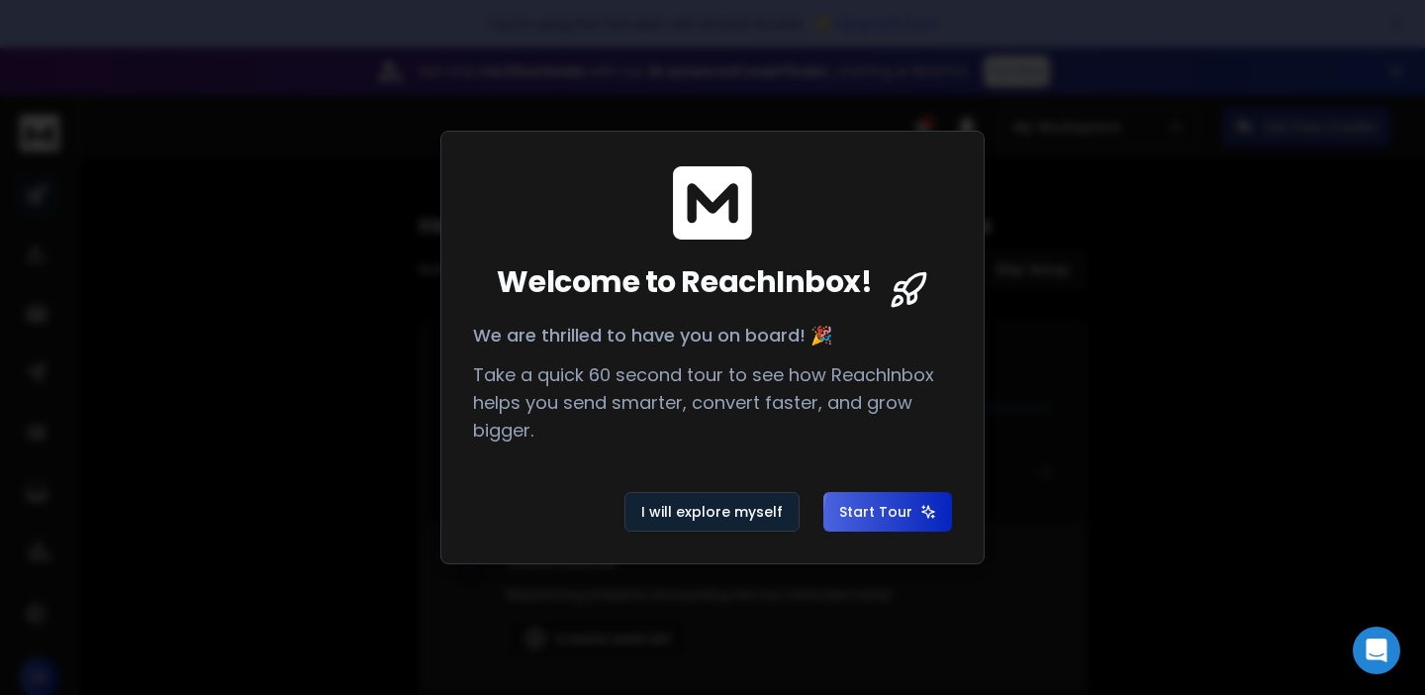
click at [723, 524] on button "I will explore myself" at bounding box center [712, 512] width 175 height 40
click at [720, 523] on button "I will explore myself" at bounding box center [712, 512] width 175 height 40
click at [783, 483] on div "Dialog Title Welcome to ReachInbox! We are thrilled to have you on board! 🎉 Tak…" at bounding box center [713, 348] width 544 height 434
click at [774, 502] on button "I will explore myself" at bounding box center [712, 512] width 175 height 40
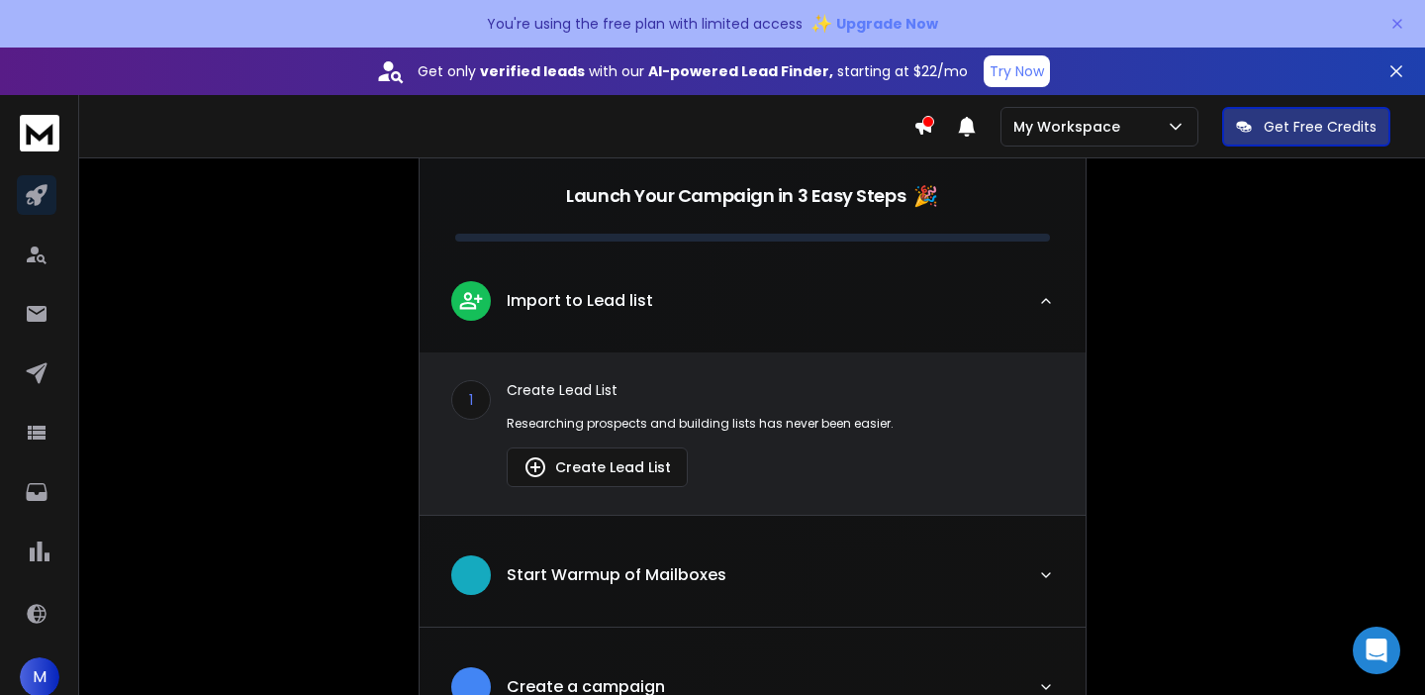
scroll to position [267, 0]
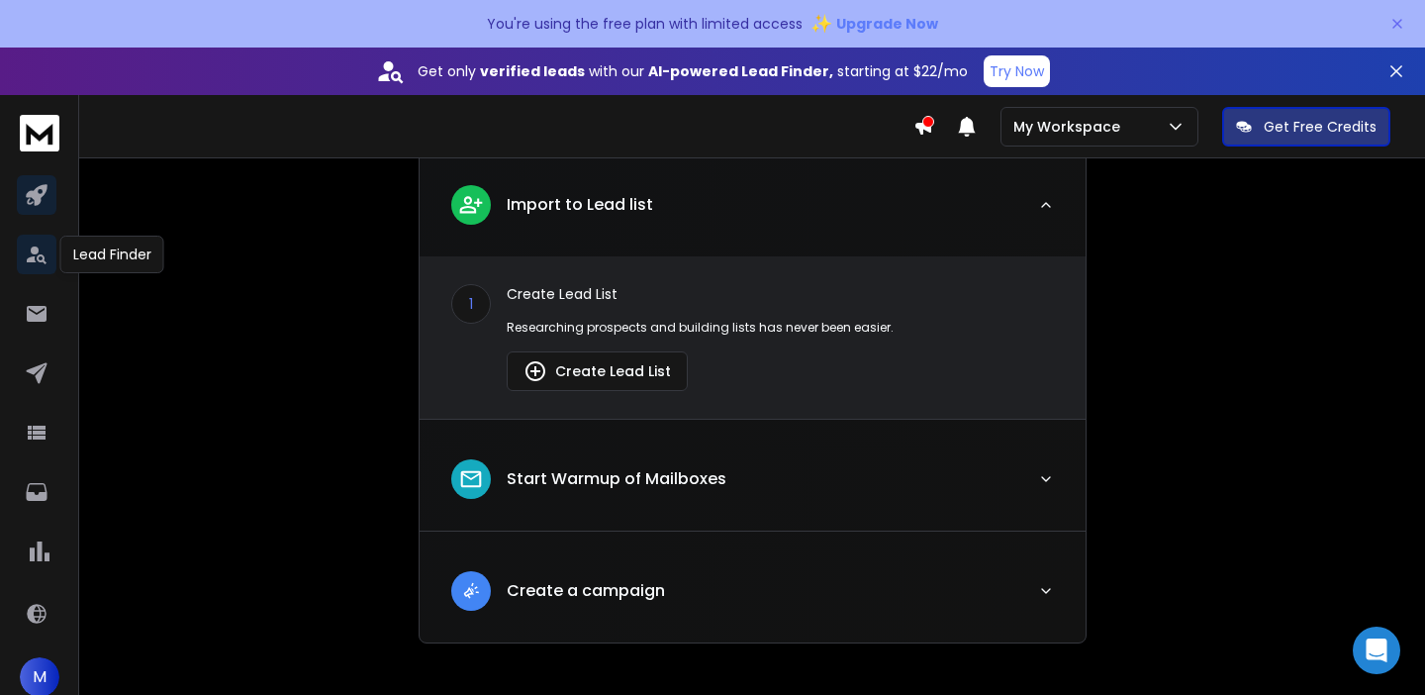
click at [37, 259] on icon at bounding box center [37, 259] width 20 height 10
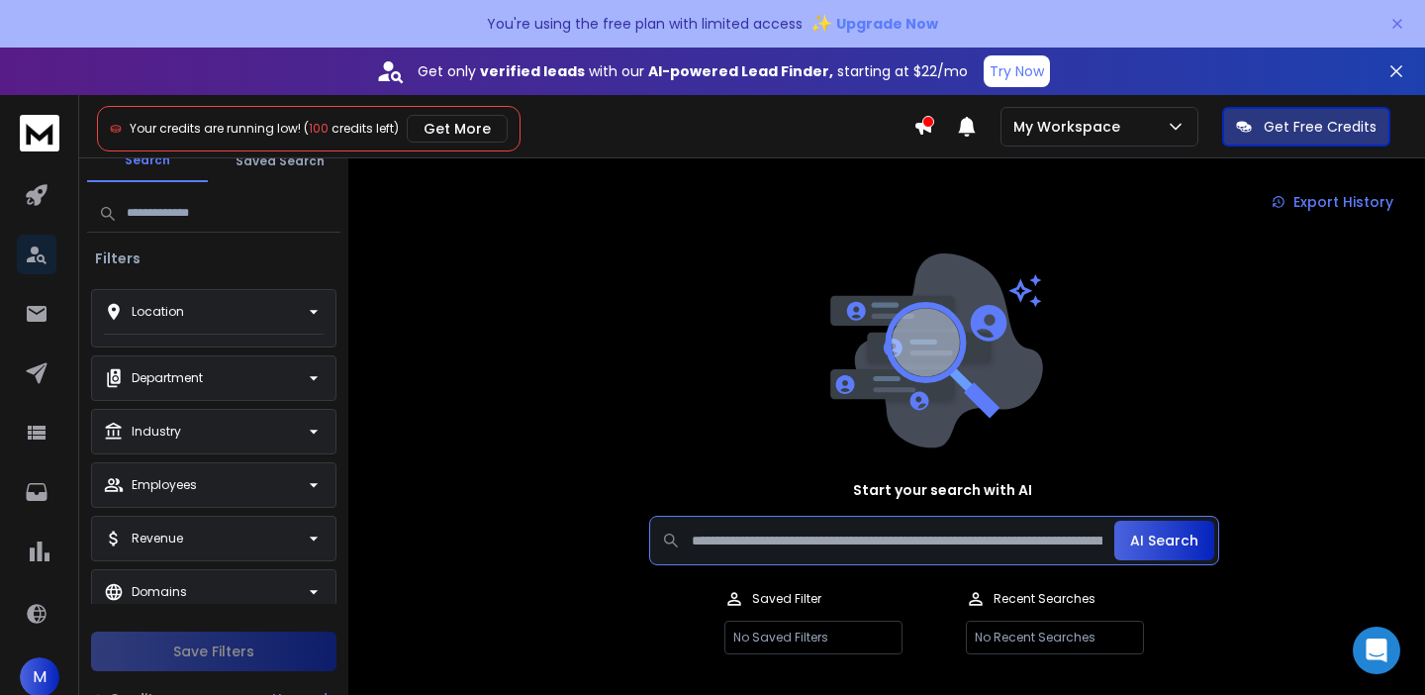
scroll to position [59, 0]
click at [310, 312] on icon at bounding box center [314, 314] width 8 height 4
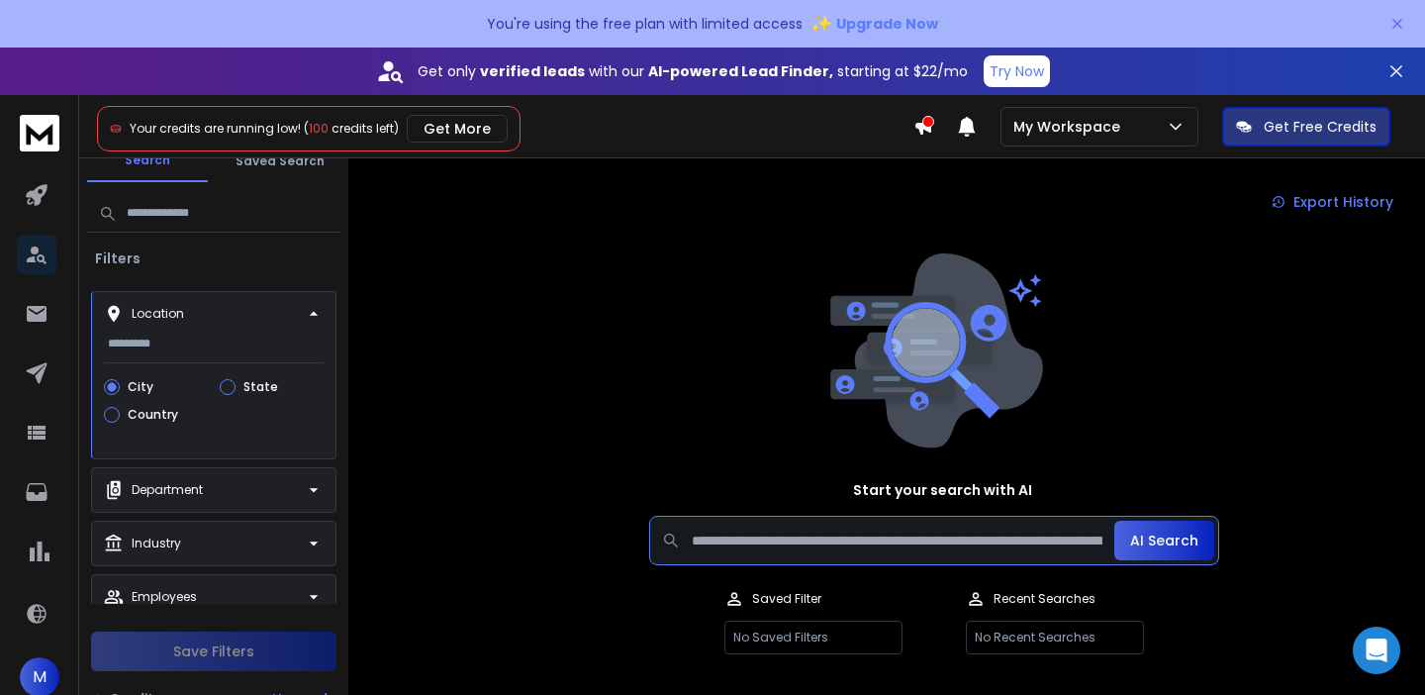
click at [117, 419] on button "Country" at bounding box center [112, 415] width 16 height 16
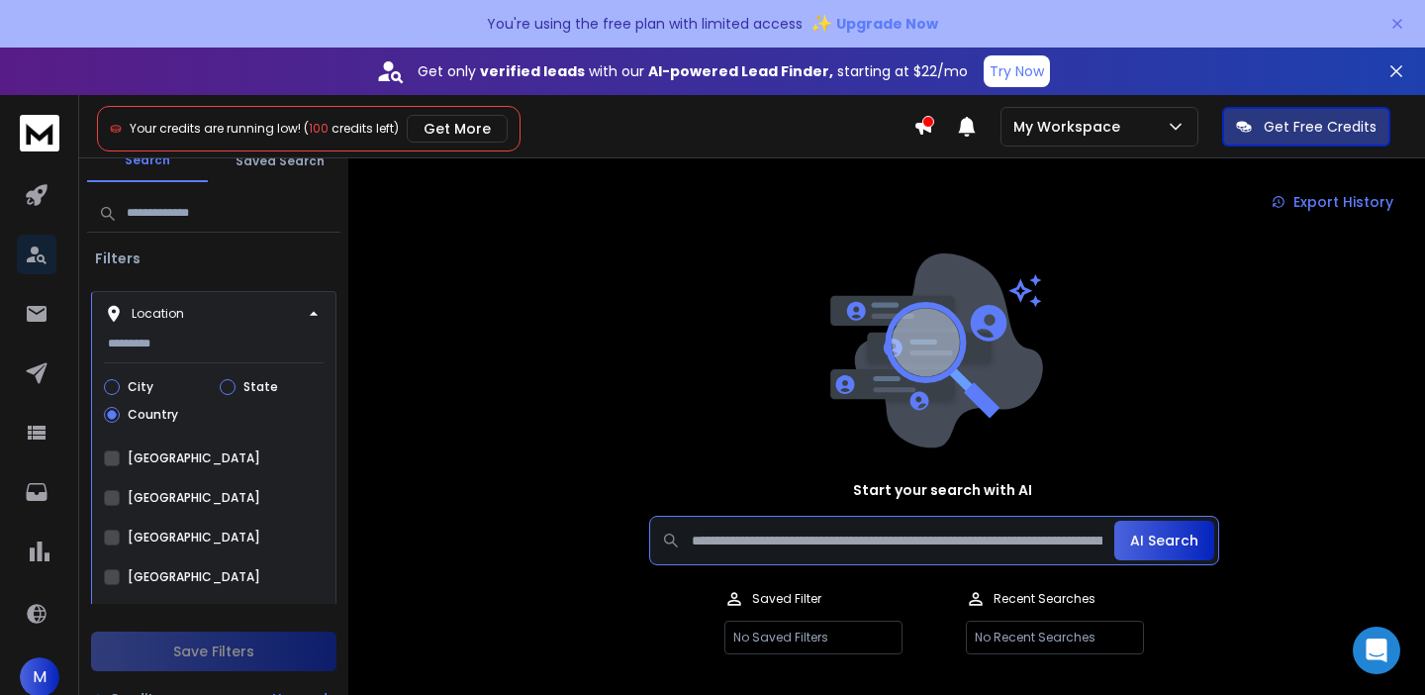
click at [114, 490] on Kingdom "[GEOGRAPHIC_DATA]" at bounding box center [112, 498] width 16 height 16
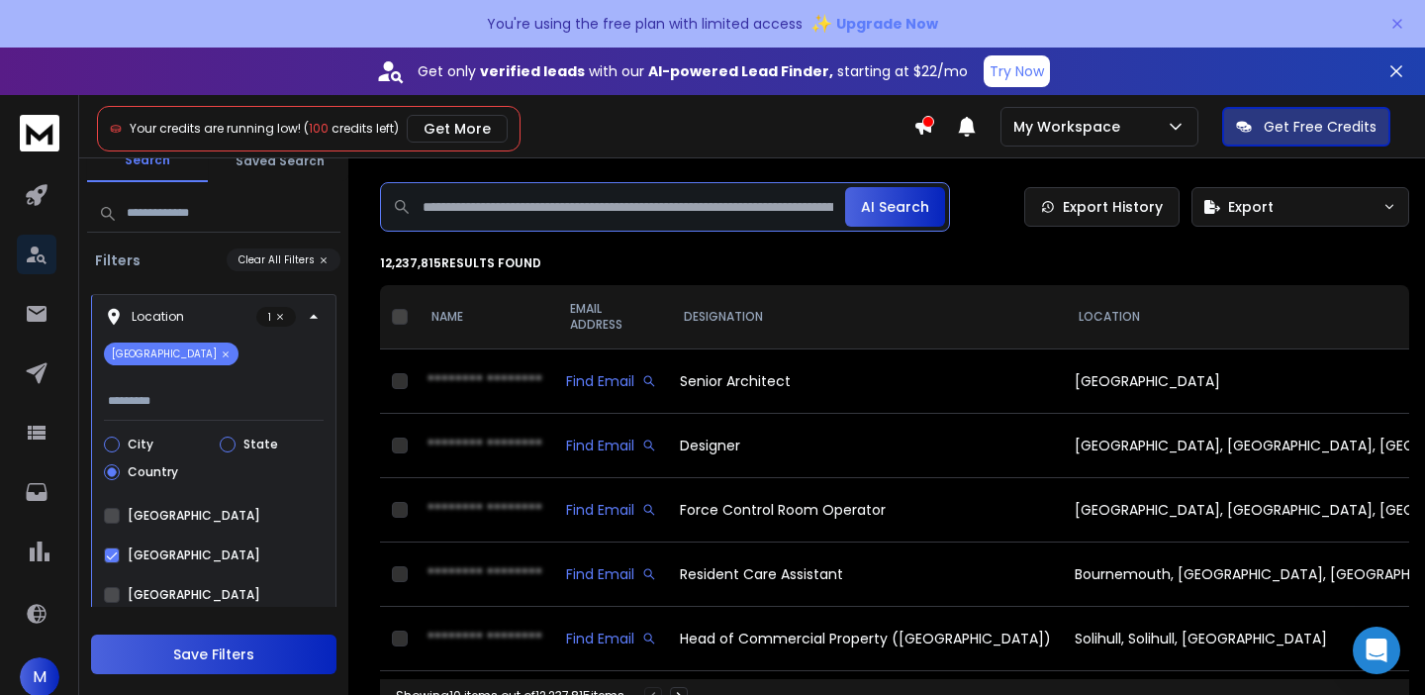
click at [516, 225] on textarea at bounding box center [628, 207] width 411 height 40
type textarea "**********"
click at [910, 205] on button "AI Search" at bounding box center [897, 207] width 100 height 40
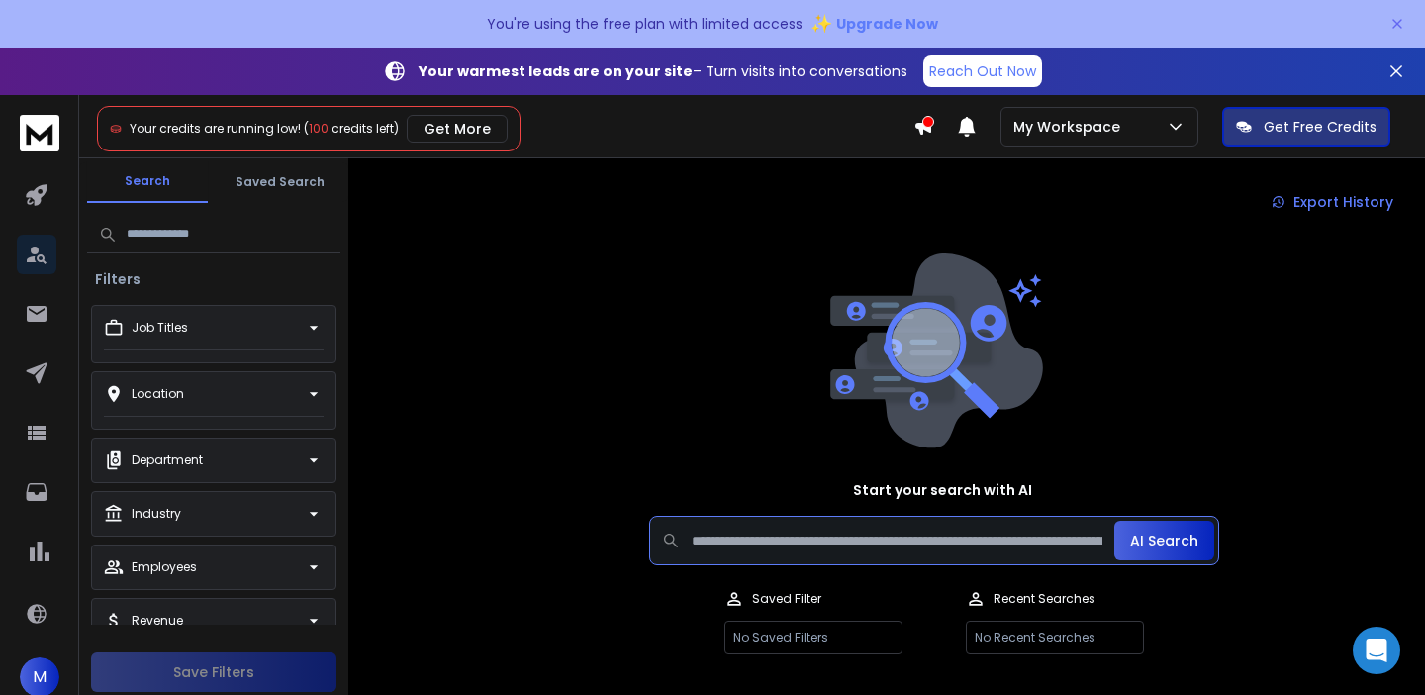
click at [273, 202] on div "Search Saved Search Filters Job Titles Location Department Industry Employees R…" at bounding box center [213, 403] width 269 height 482
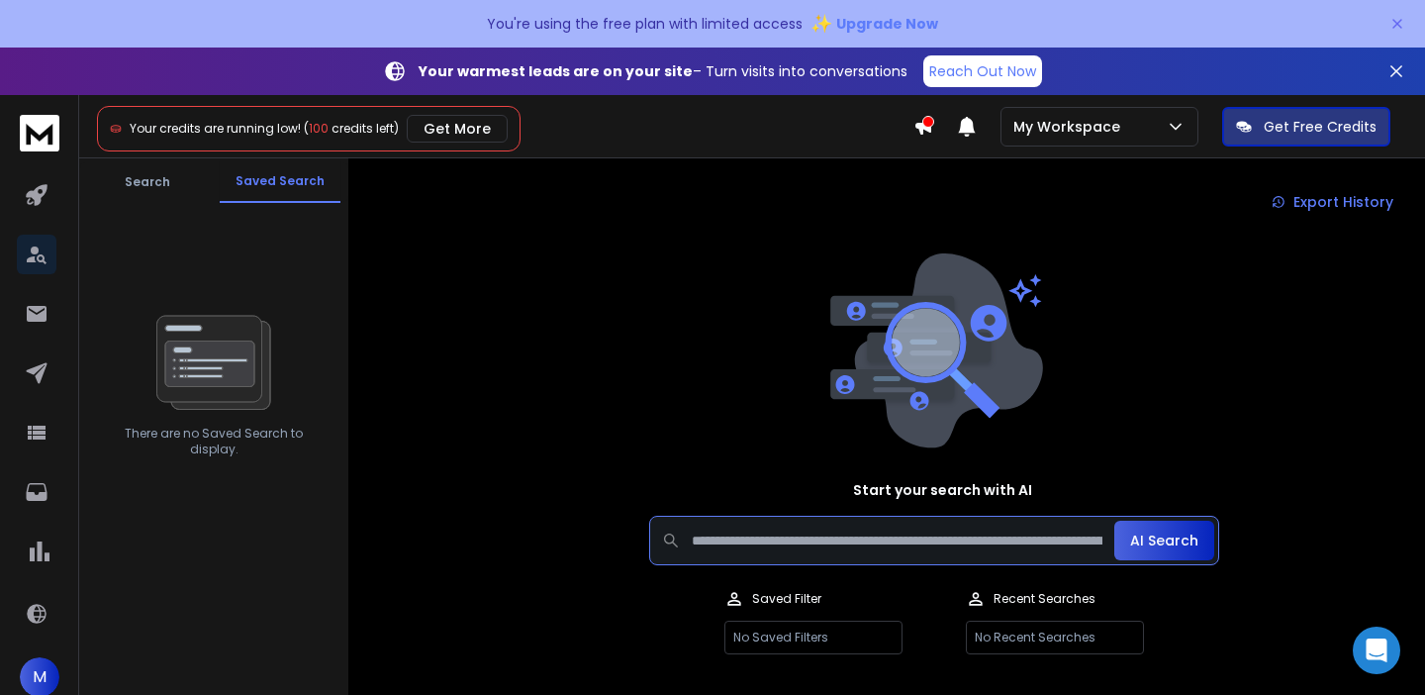
click at [277, 175] on button "Saved Search" at bounding box center [280, 182] width 121 height 42
click at [153, 198] on button "Search" at bounding box center [147, 182] width 121 height 40
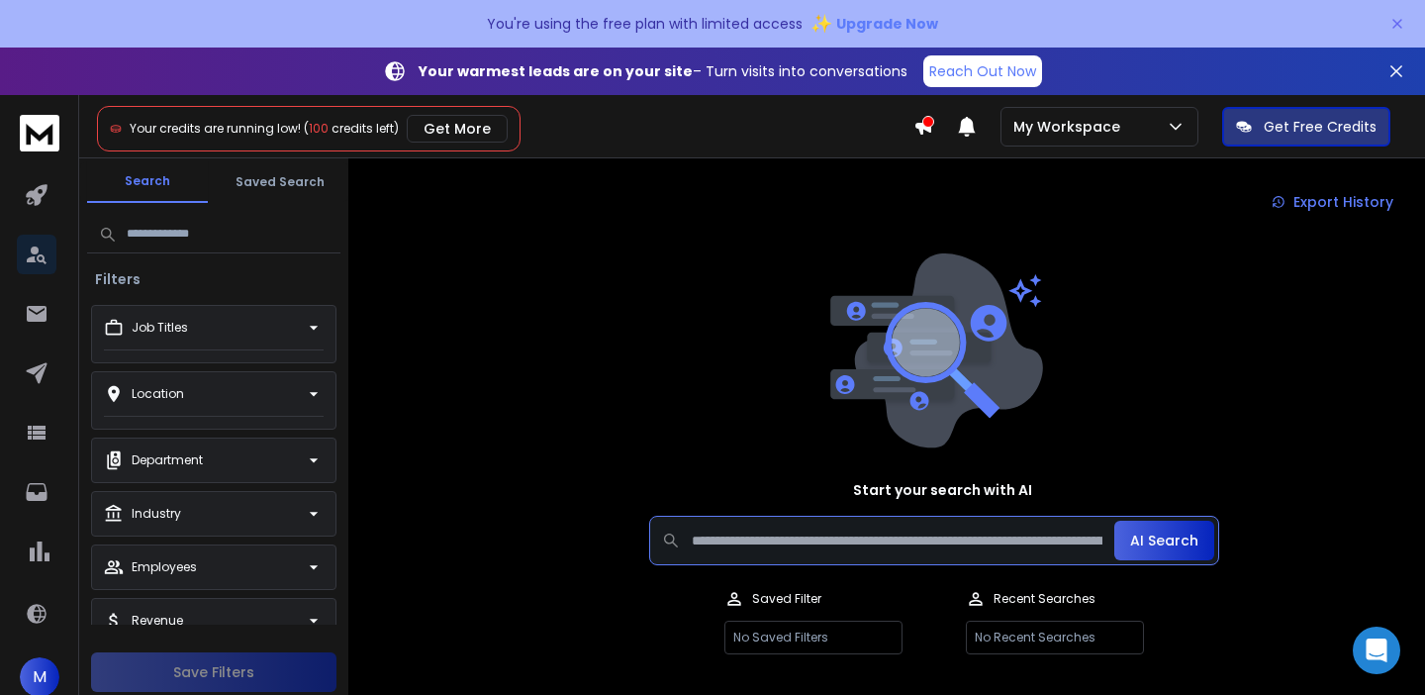
click at [171, 329] on p "Job Titles" at bounding box center [160, 328] width 56 height 16
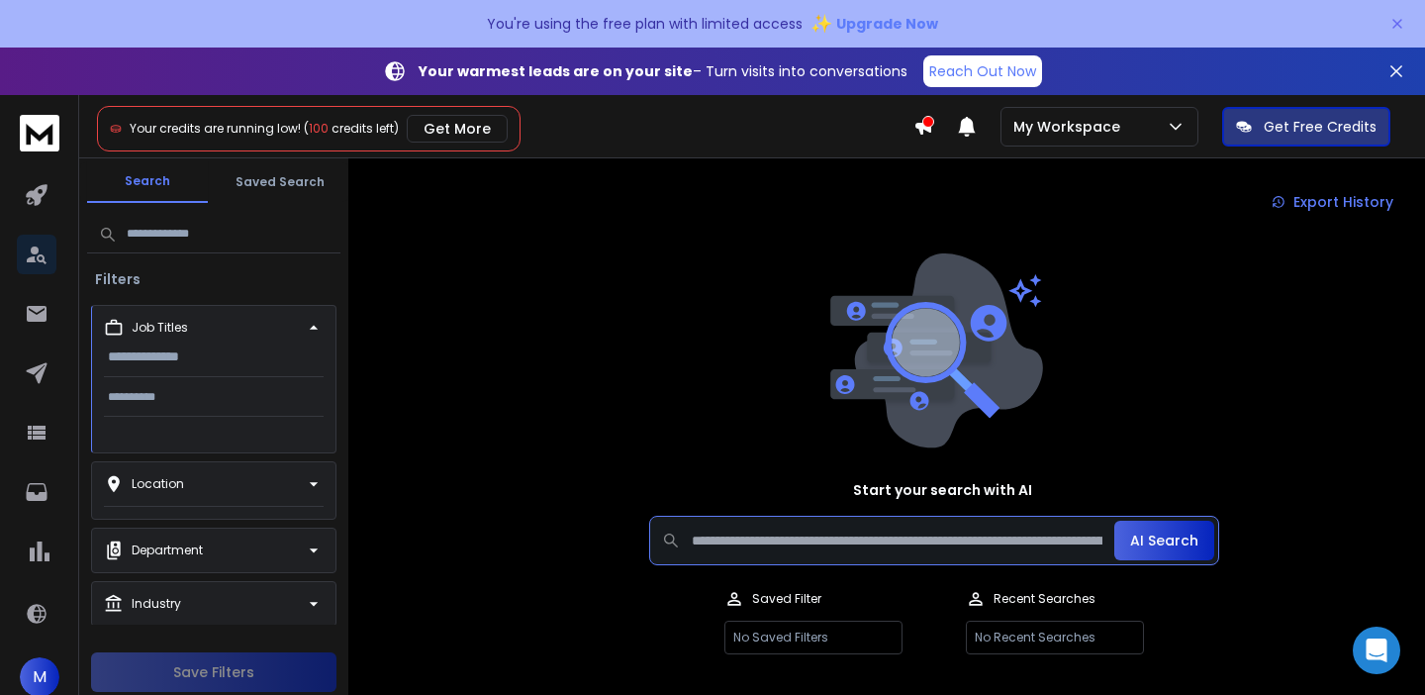
type input "**********"
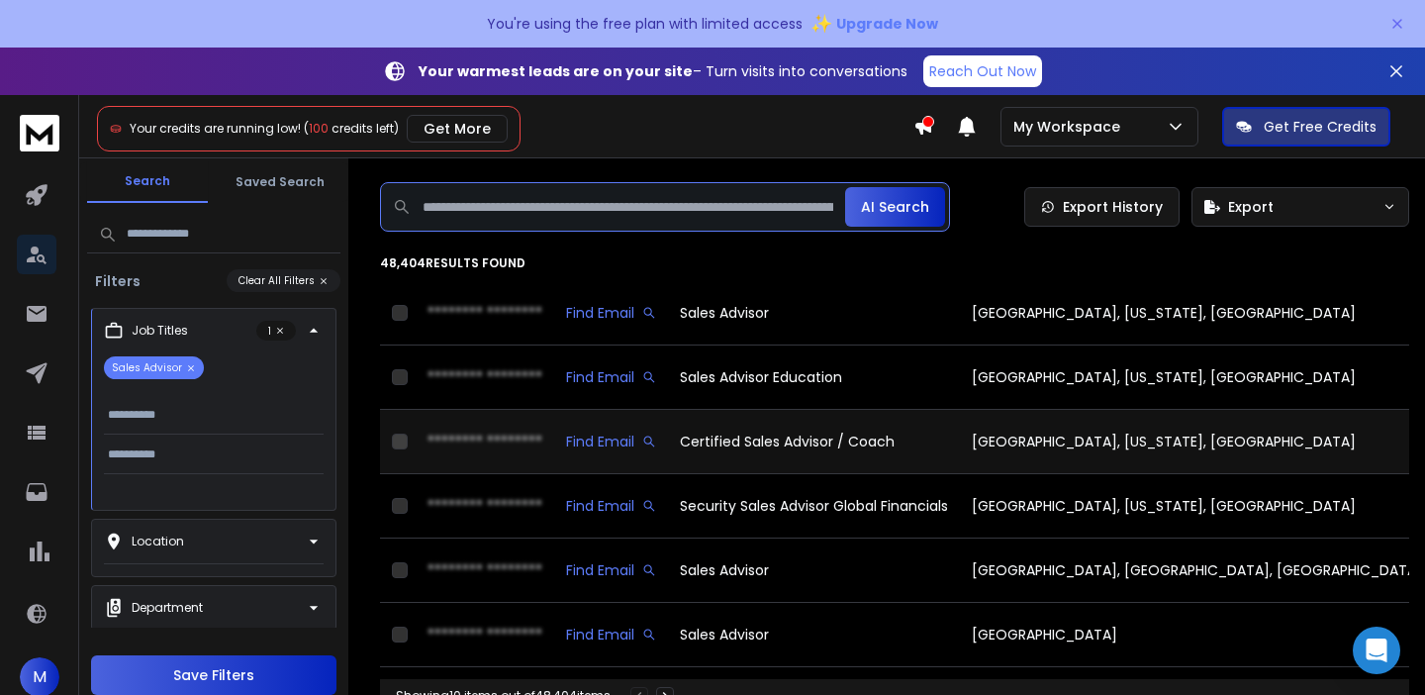
scroll to position [71, 0]
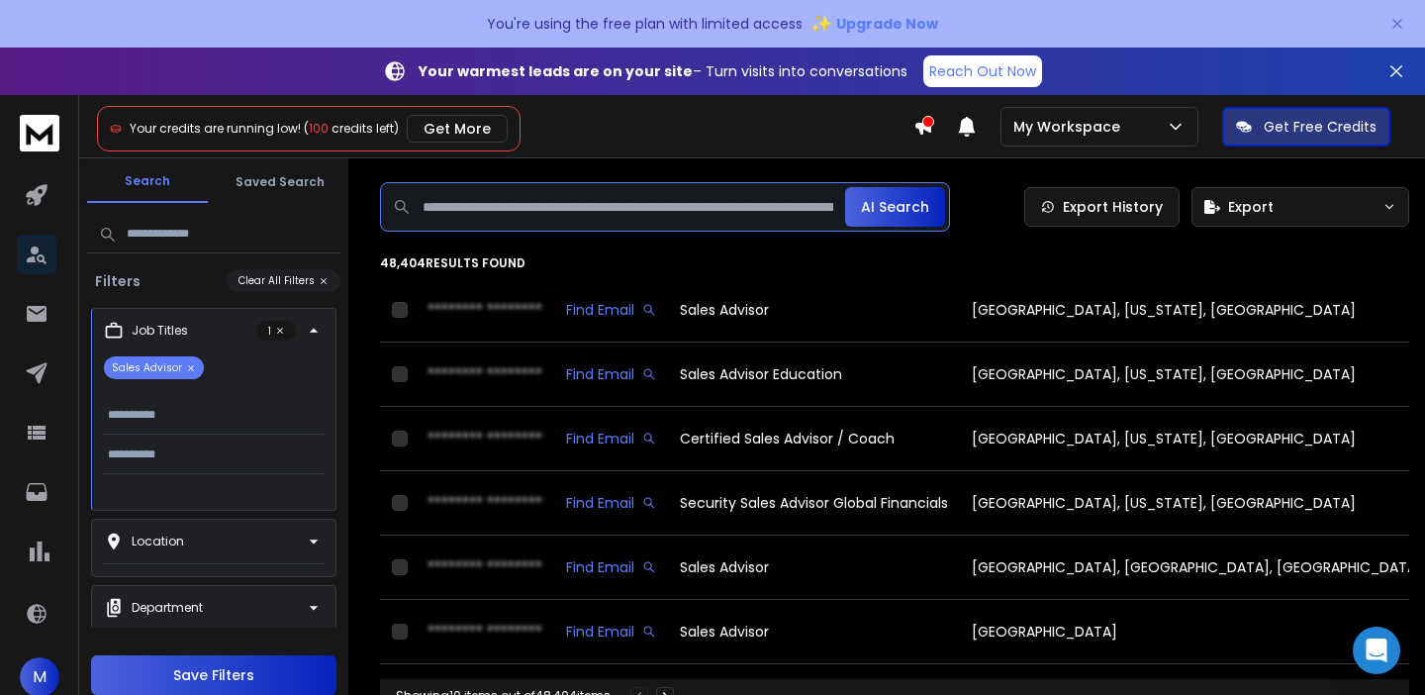
click at [178, 565] on div "Location" at bounding box center [214, 548] width 246 height 58
click at [184, 542] on div "Location" at bounding box center [214, 542] width 220 height 20
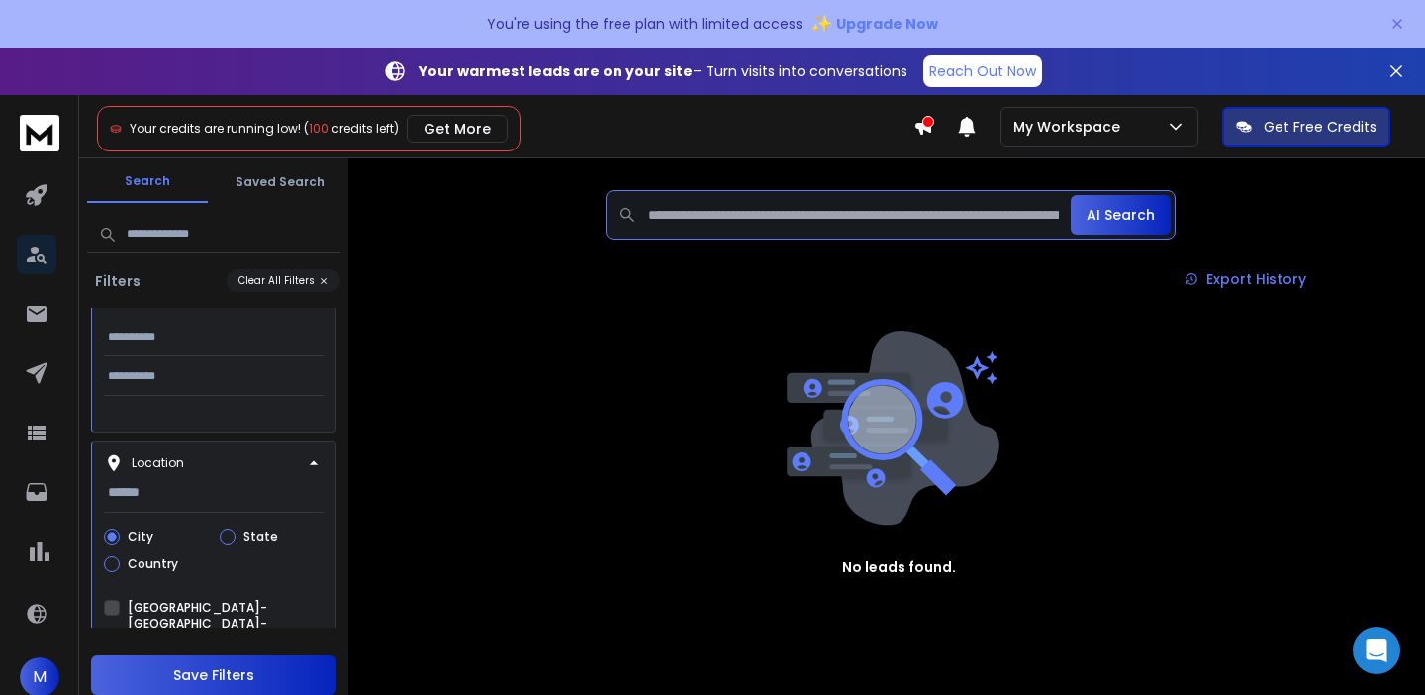
scroll to position [82, 0]
type input "*"
click at [107, 562] on button "Country" at bounding box center [112, 560] width 16 height 16
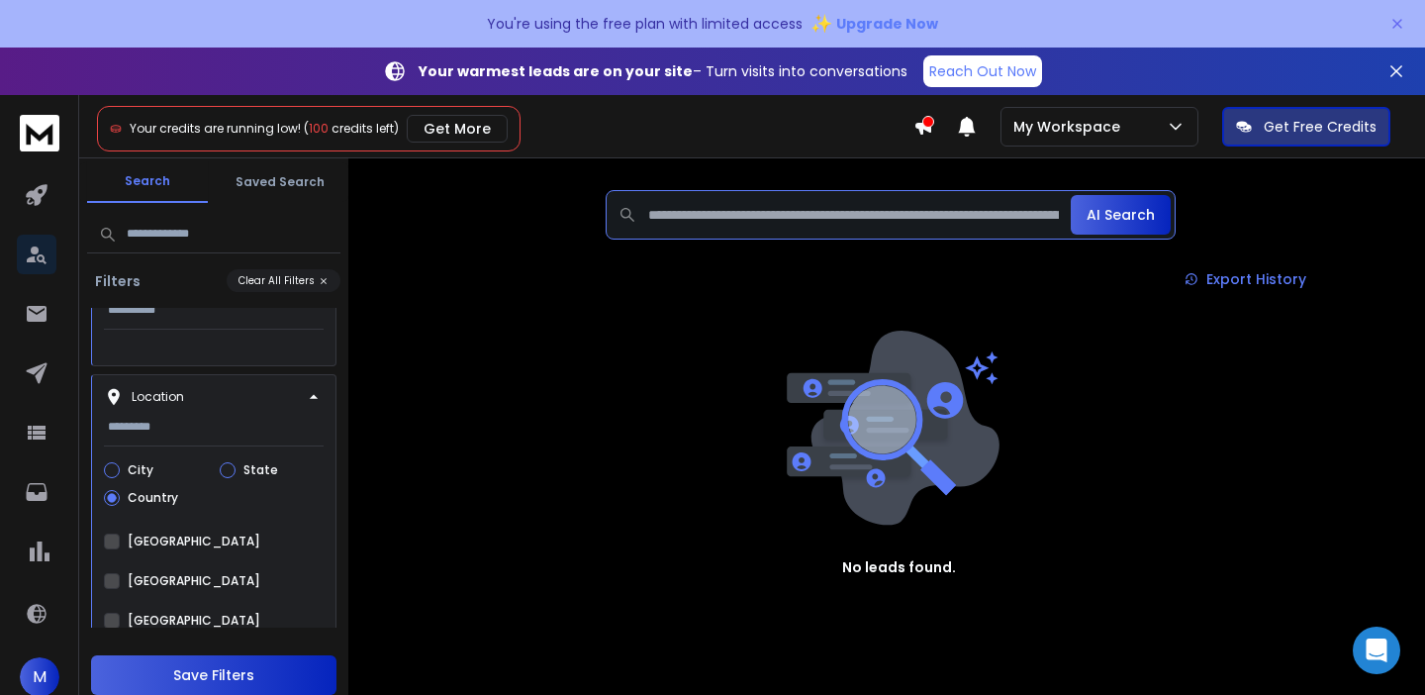
scroll to position [164, 0]
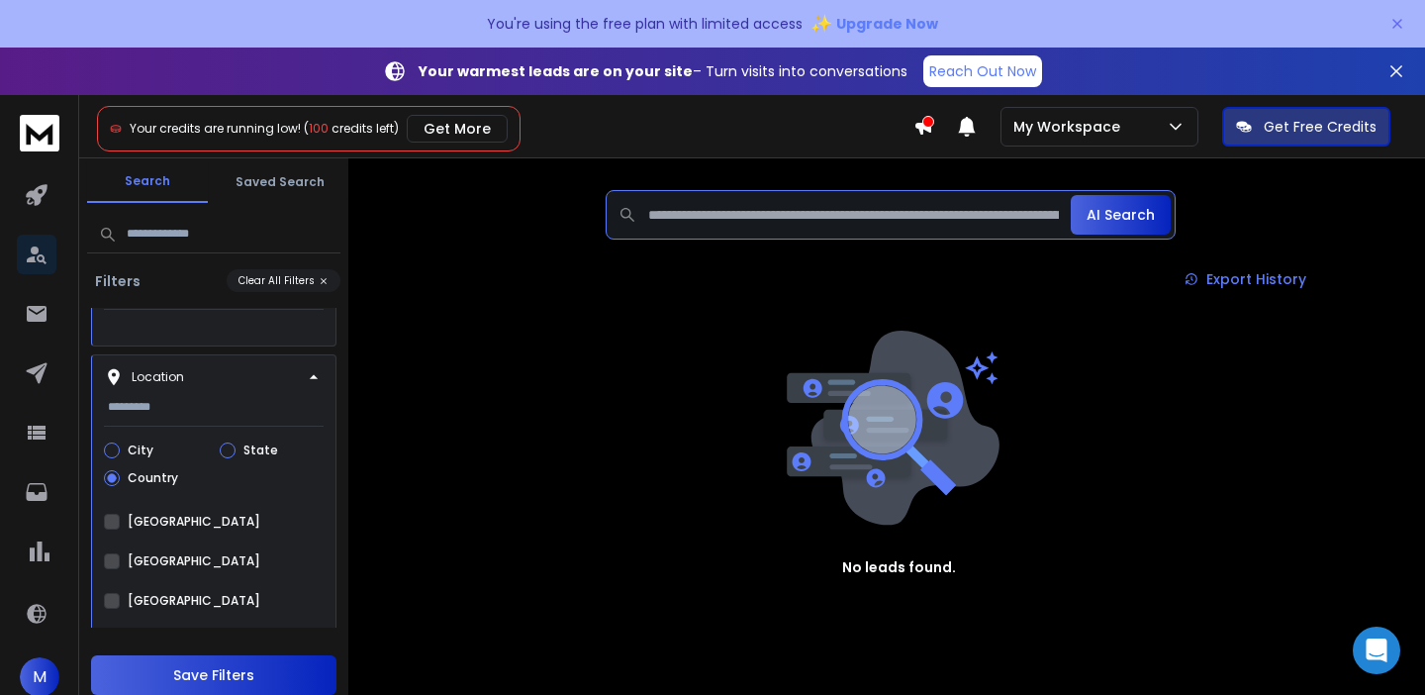
click at [103, 565] on div "Location City State Country [GEOGRAPHIC_DATA] [GEOGRAPHIC_DATA] [GEOGRAPHIC_DAT…" at bounding box center [214, 636] width 246 height 564
click at [117, 562] on Kingdom "United Kingdom" at bounding box center [112, 561] width 16 height 16
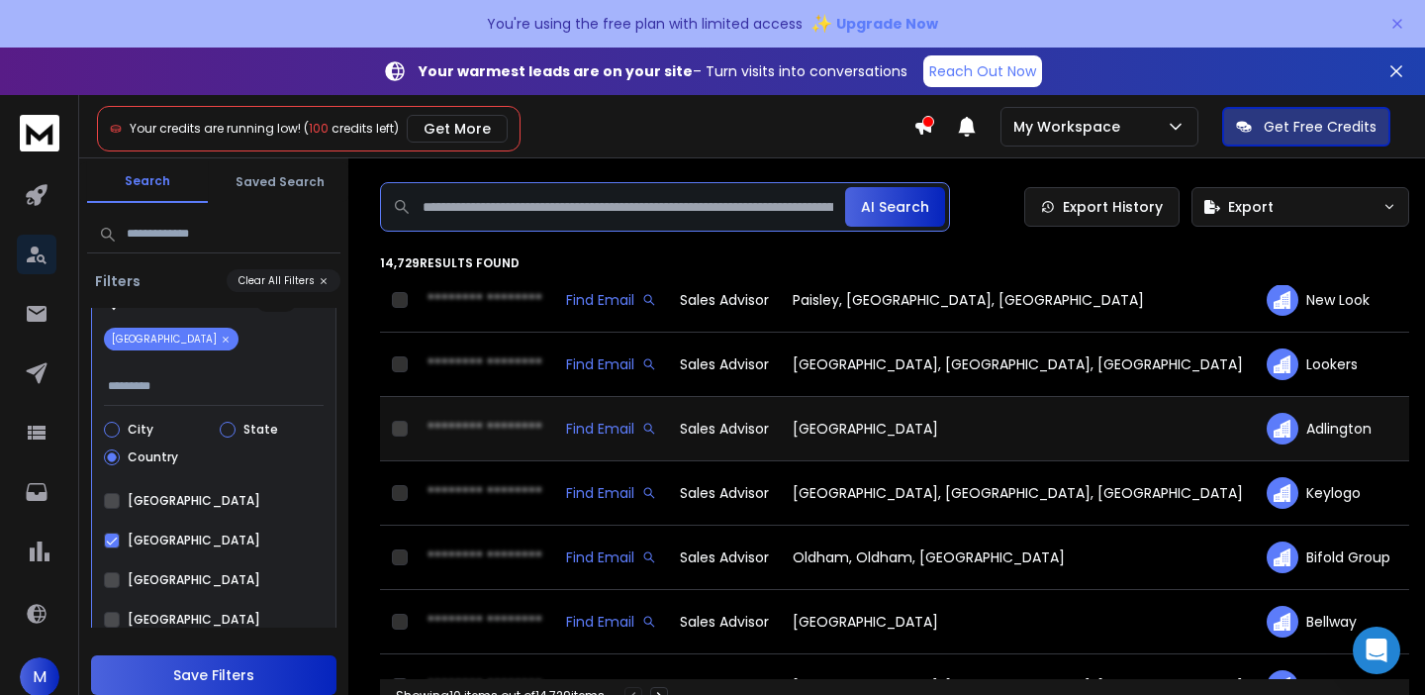
scroll to position [0, 0]
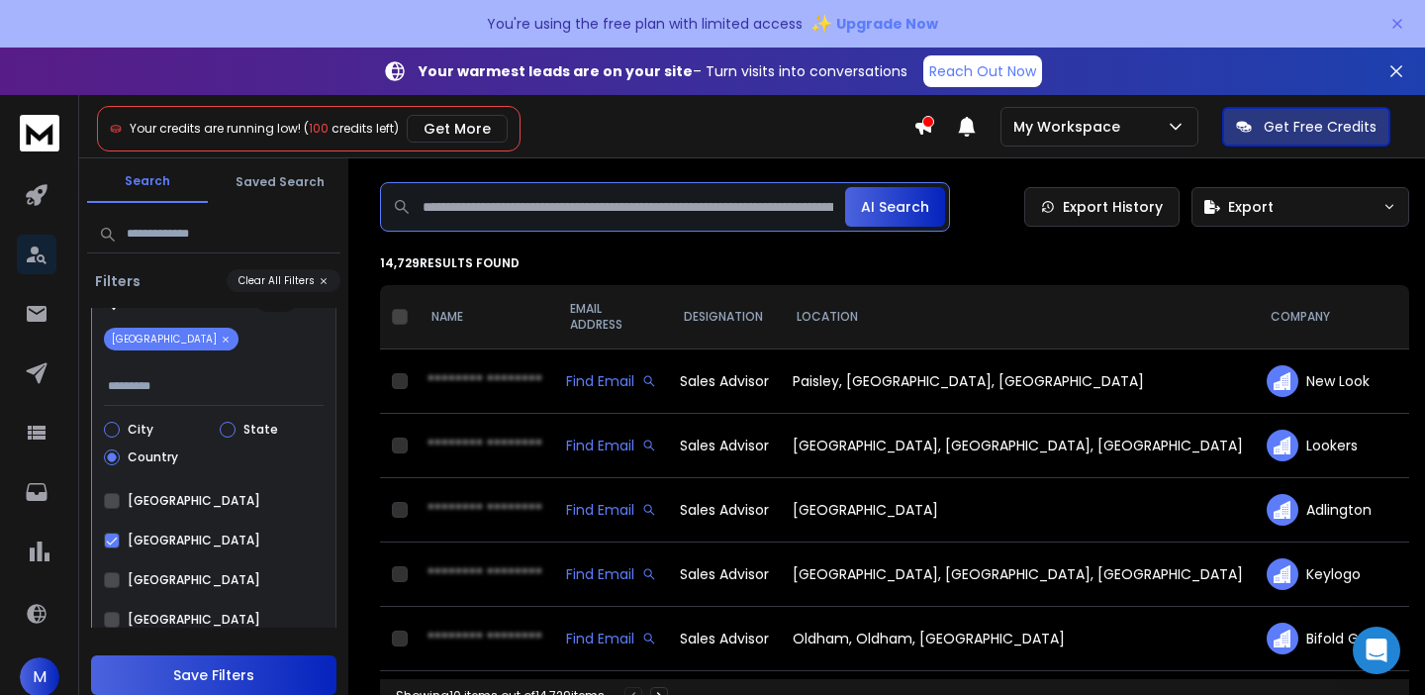
click at [330, 216] on input at bounding box center [213, 234] width 253 height 40
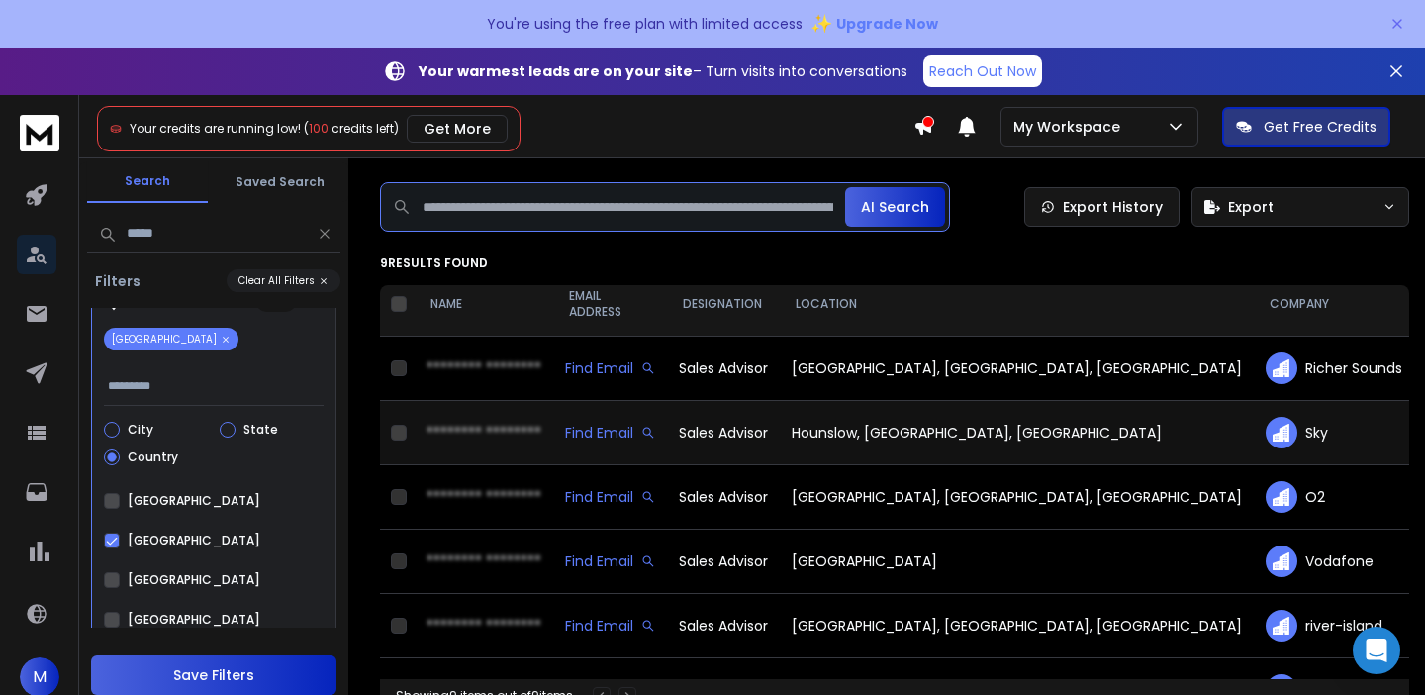
scroll to position [6, 1]
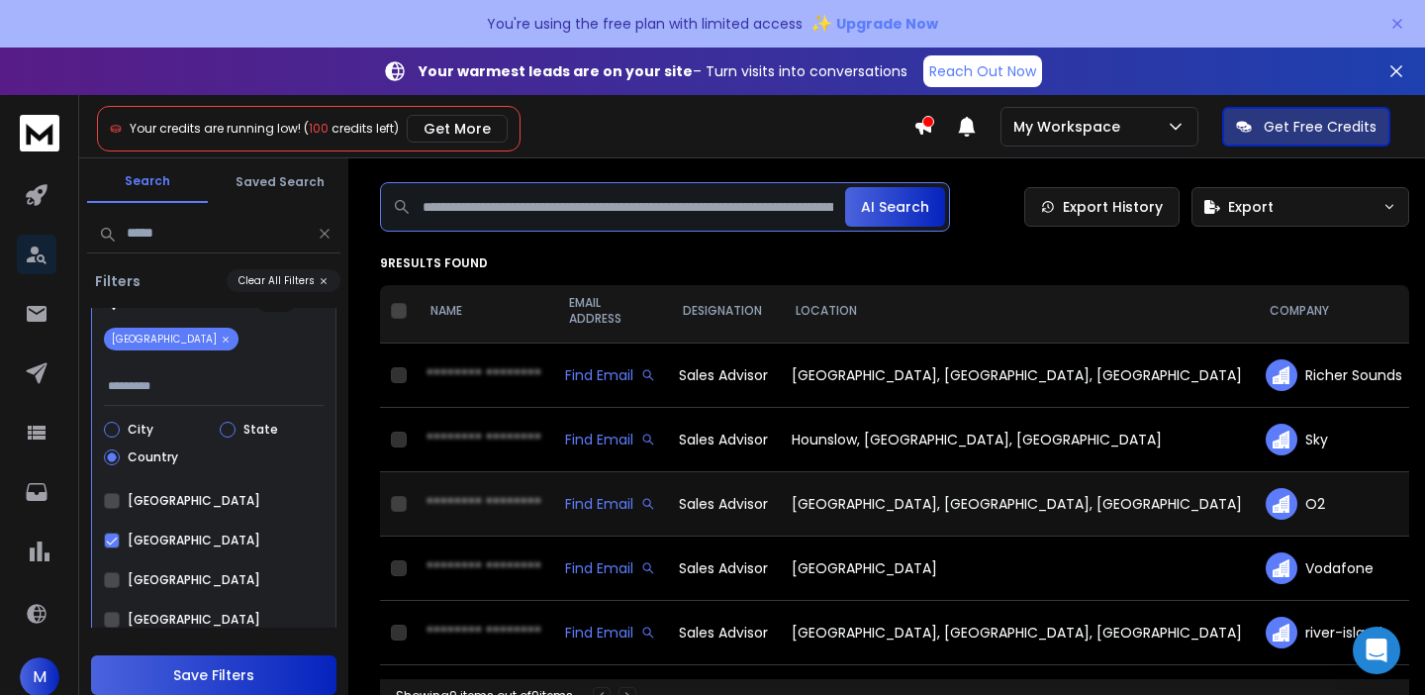
type input "****"
click at [703, 518] on td "Sales Advisor" at bounding box center [723, 504] width 113 height 64
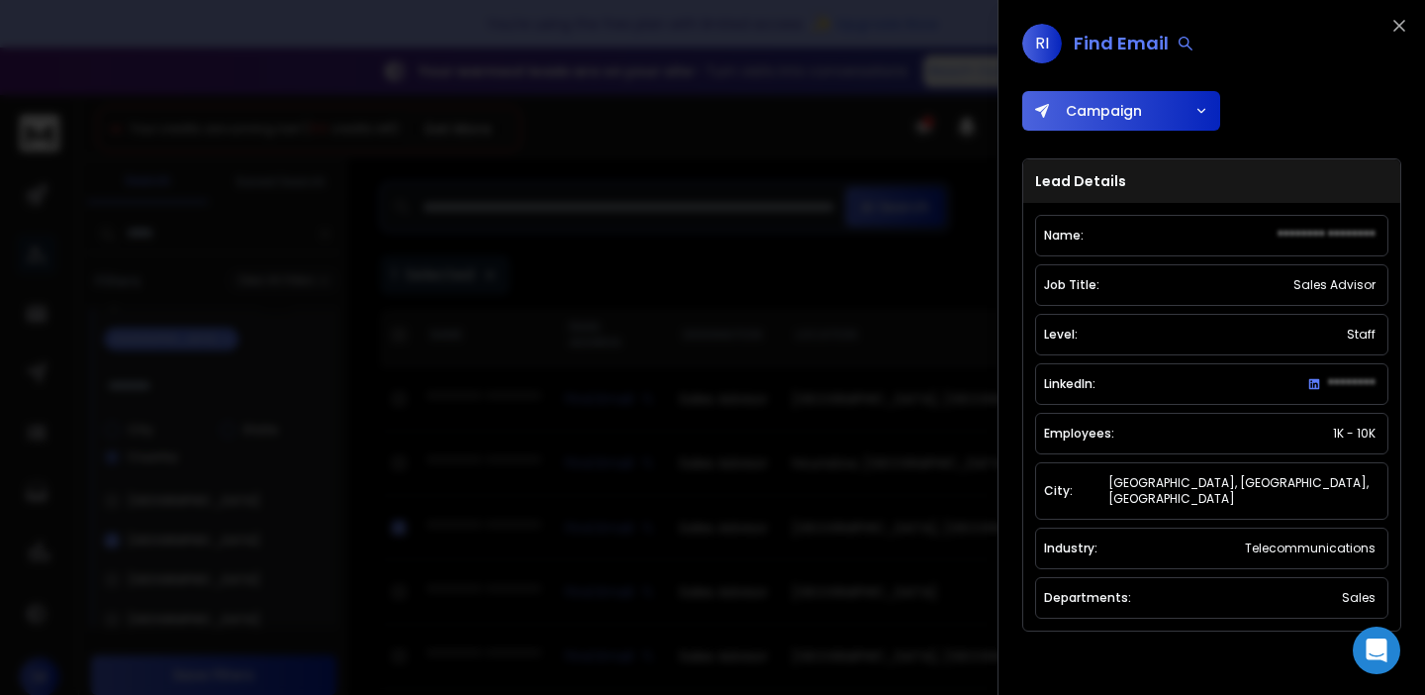
click at [1133, 45] on div "Find Email" at bounding box center [1134, 44] width 121 height 28
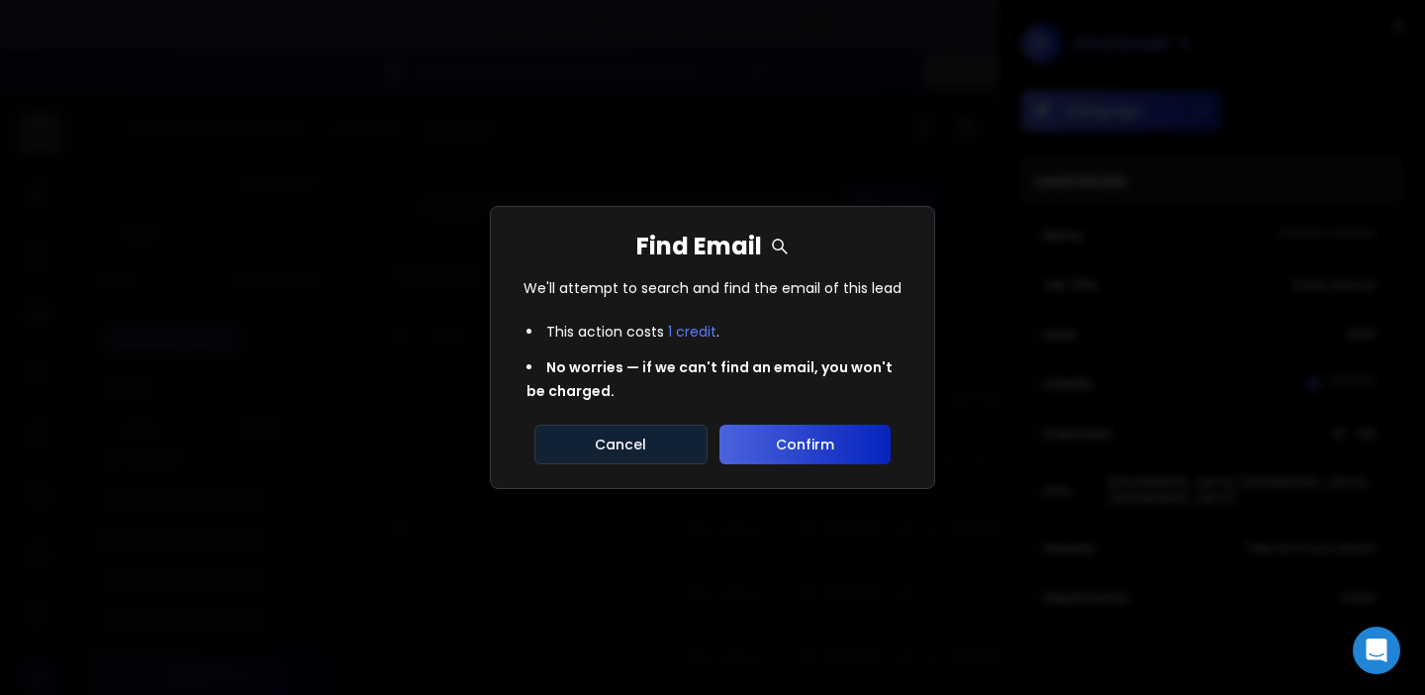
click at [663, 462] on button "Cancel" at bounding box center [621, 445] width 173 height 40
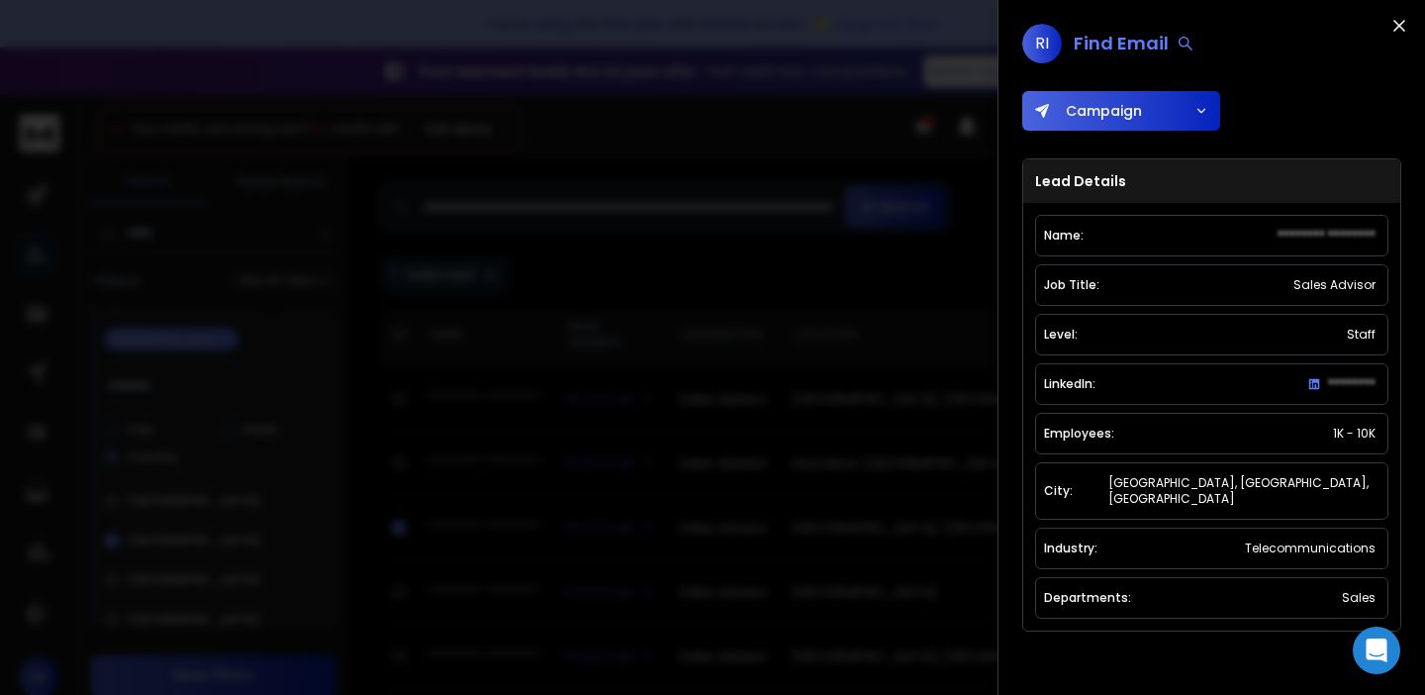
click at [1400, 25] on icon "button" at bounding box center [1400, 26] width 10 height 10
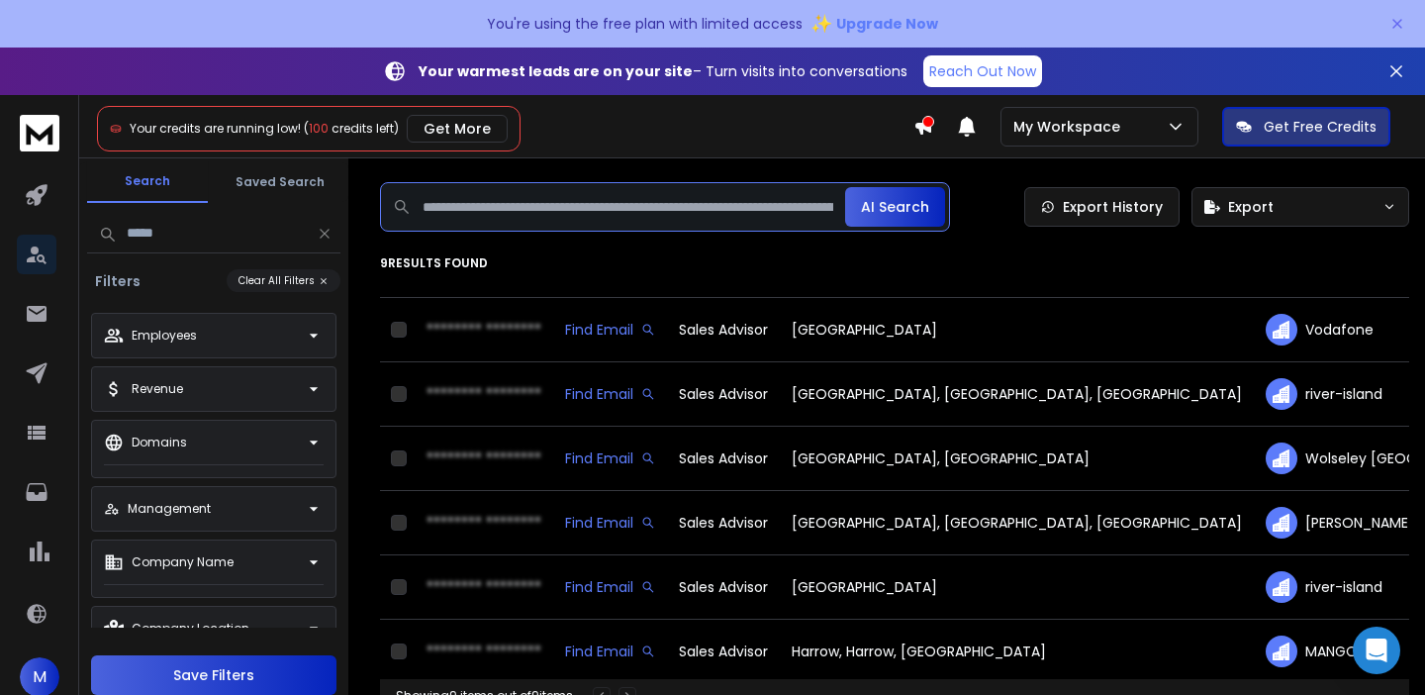
scroll to position [976, 0]
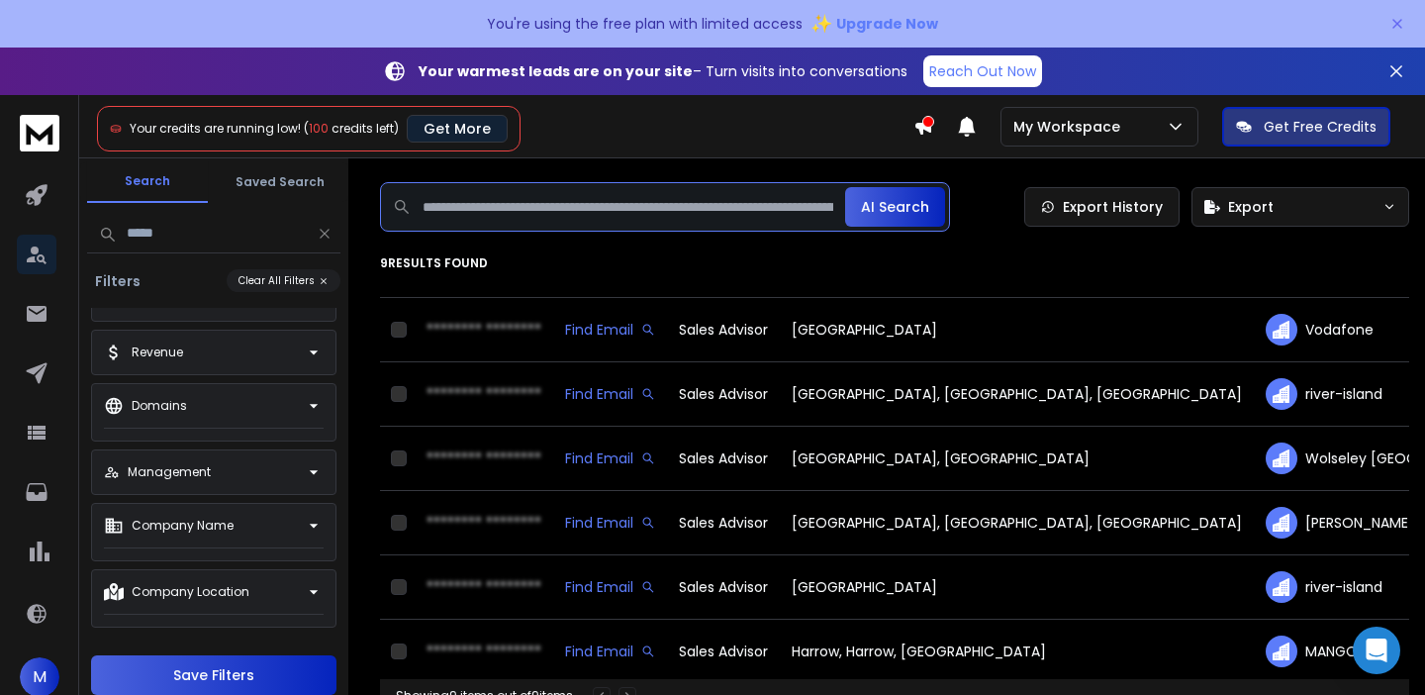
click at [431, 117] on button "Get More" at bounding box center [457, 129] width 101 height 28
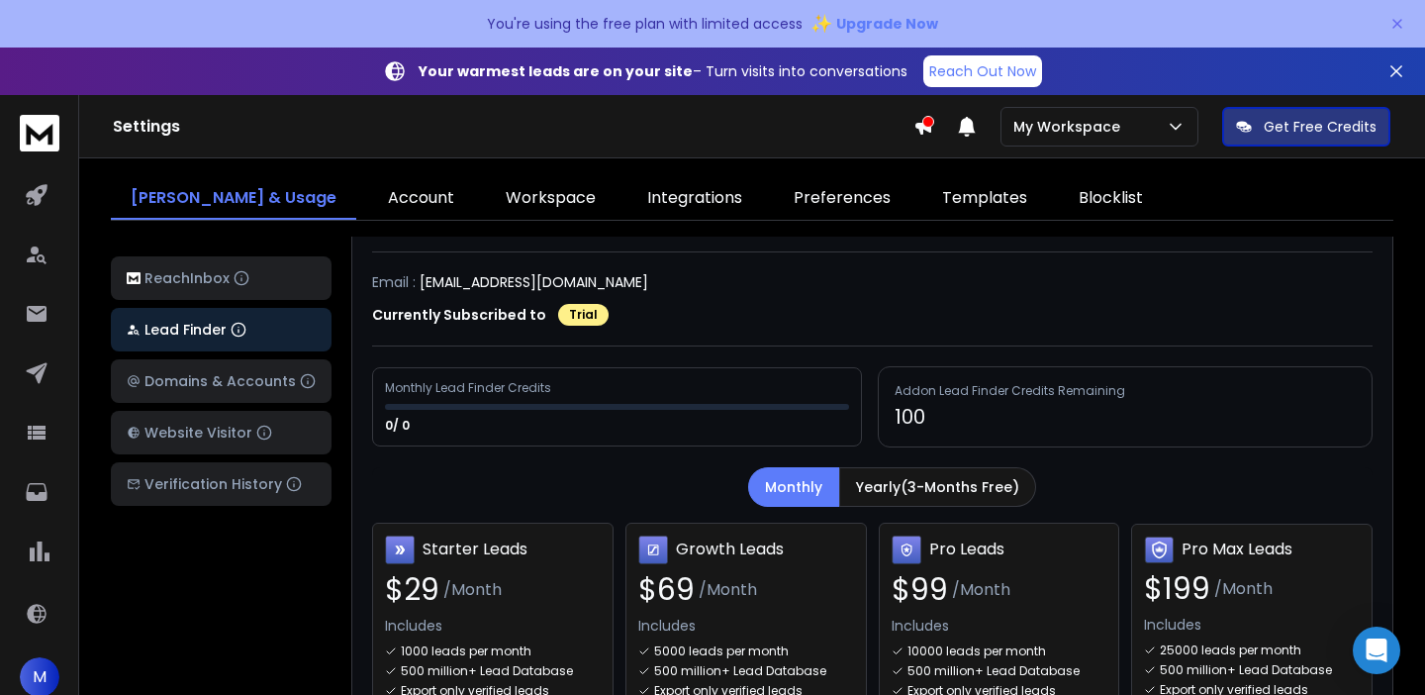
scroll to position [168, 0]
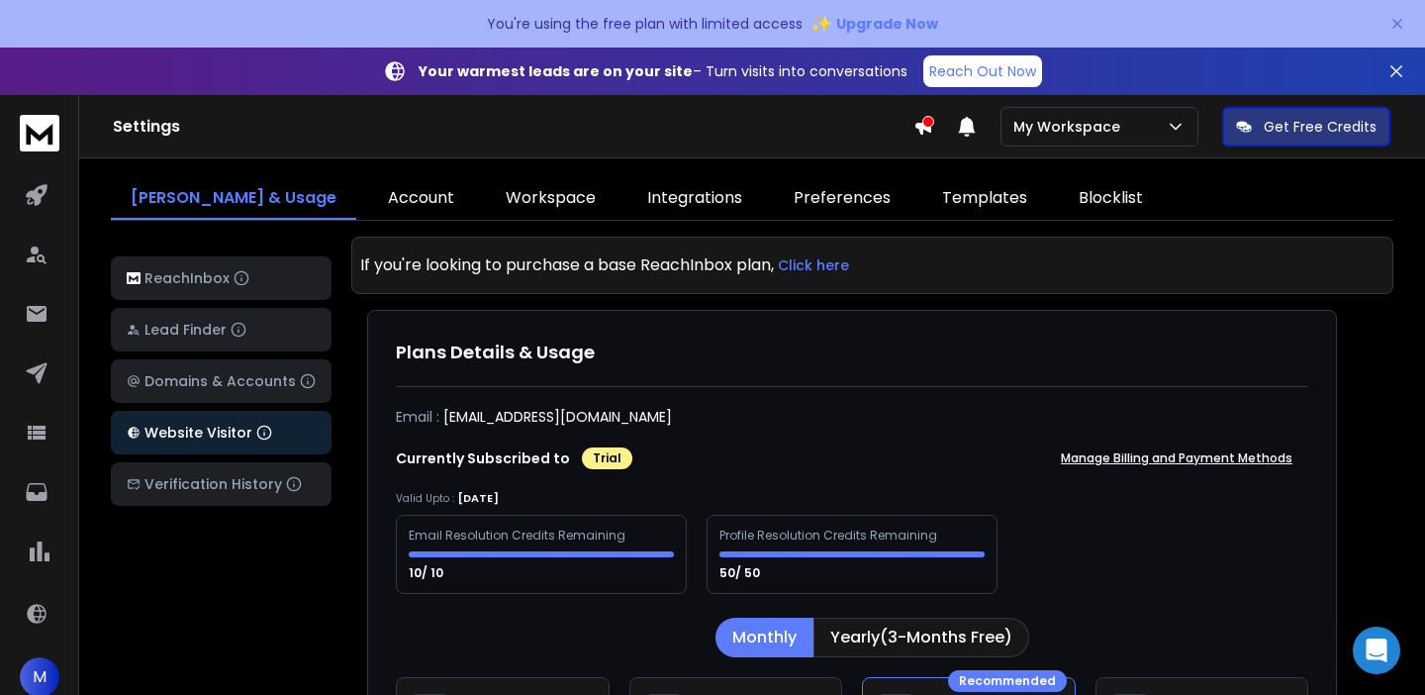
click at [171, 426] on button "Website Visitor" at bounding box center [221, 433] width 221 height 44
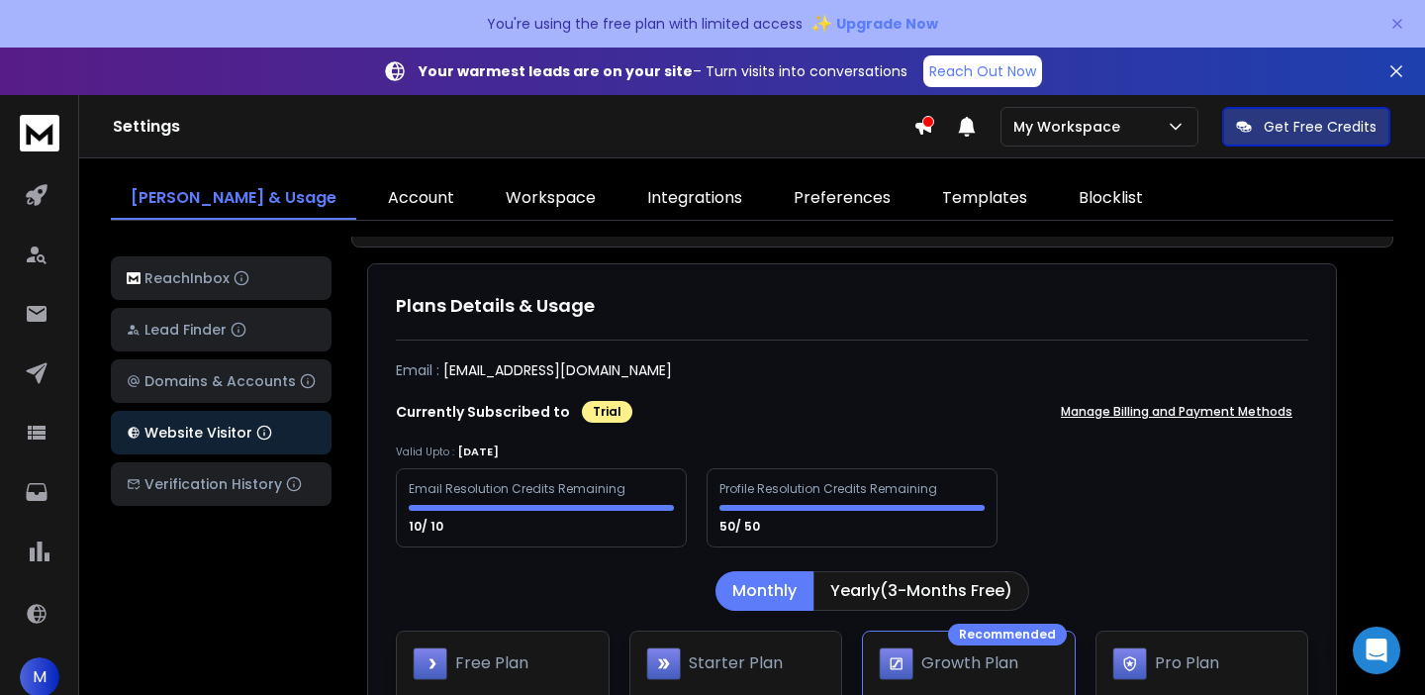
scroll to position [49, 0]
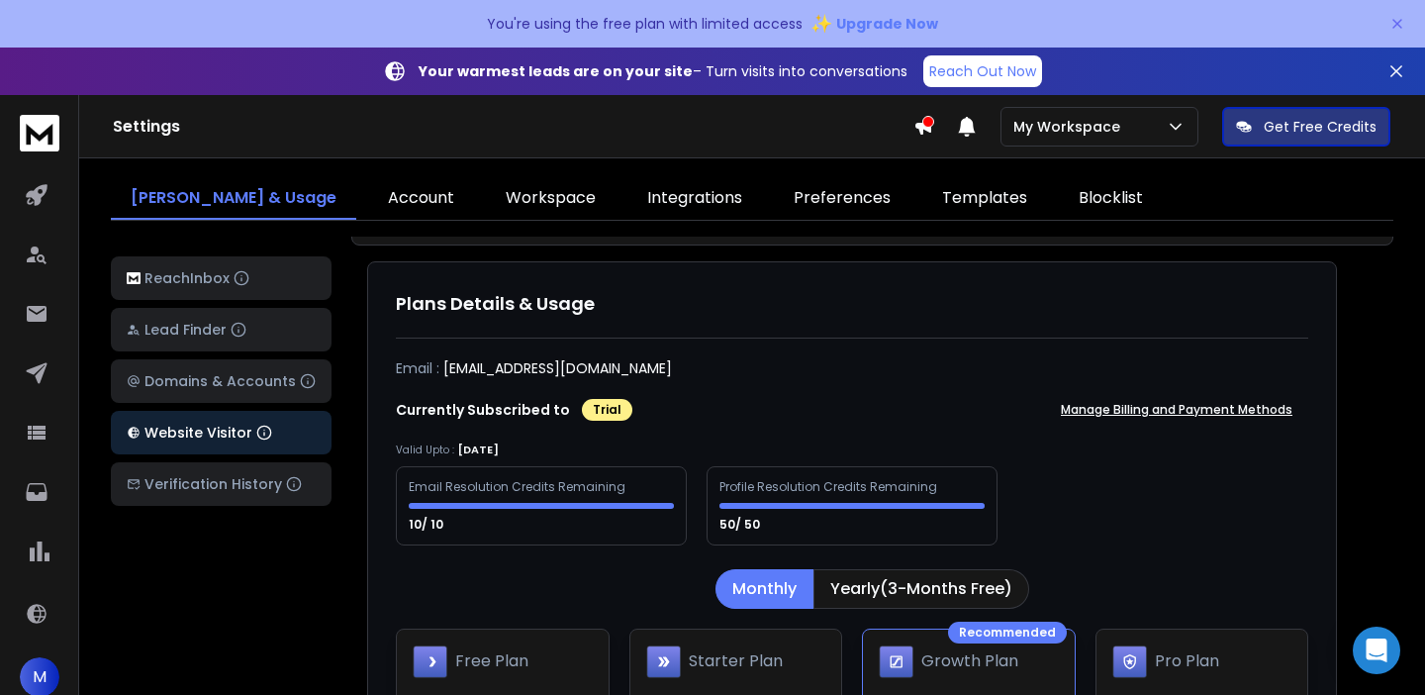
click at [1402, 73] on icon at bounding box center [1397, 71] width 18 height 18
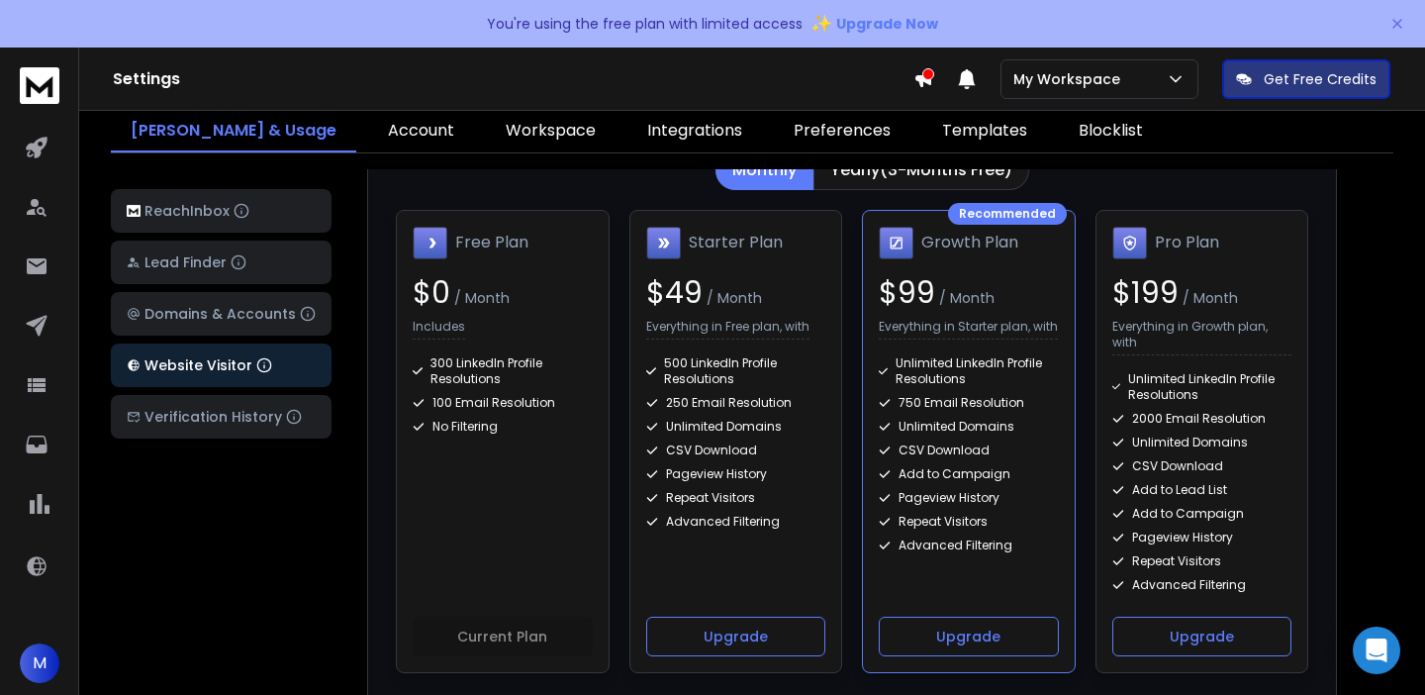
scroll to position [0, 0]
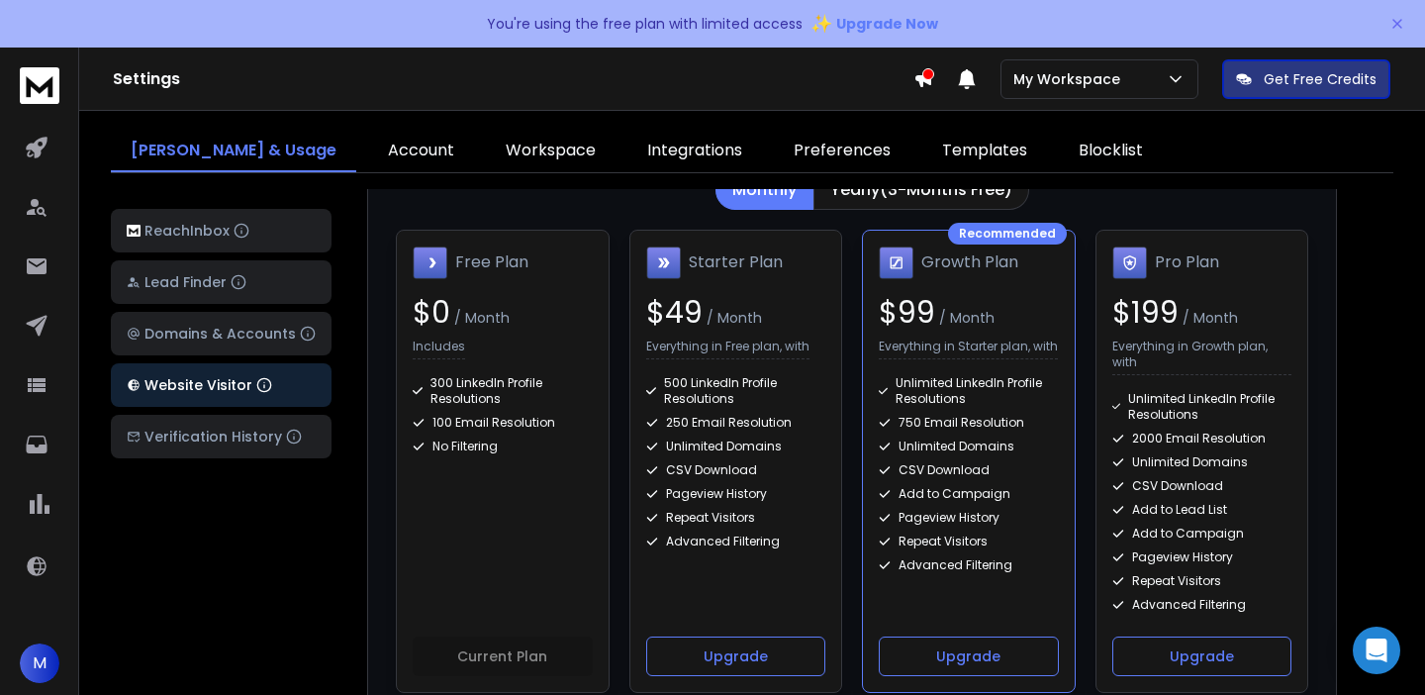
click at [49, 80] on img at bounding box center [40, 85] width 40 height 37
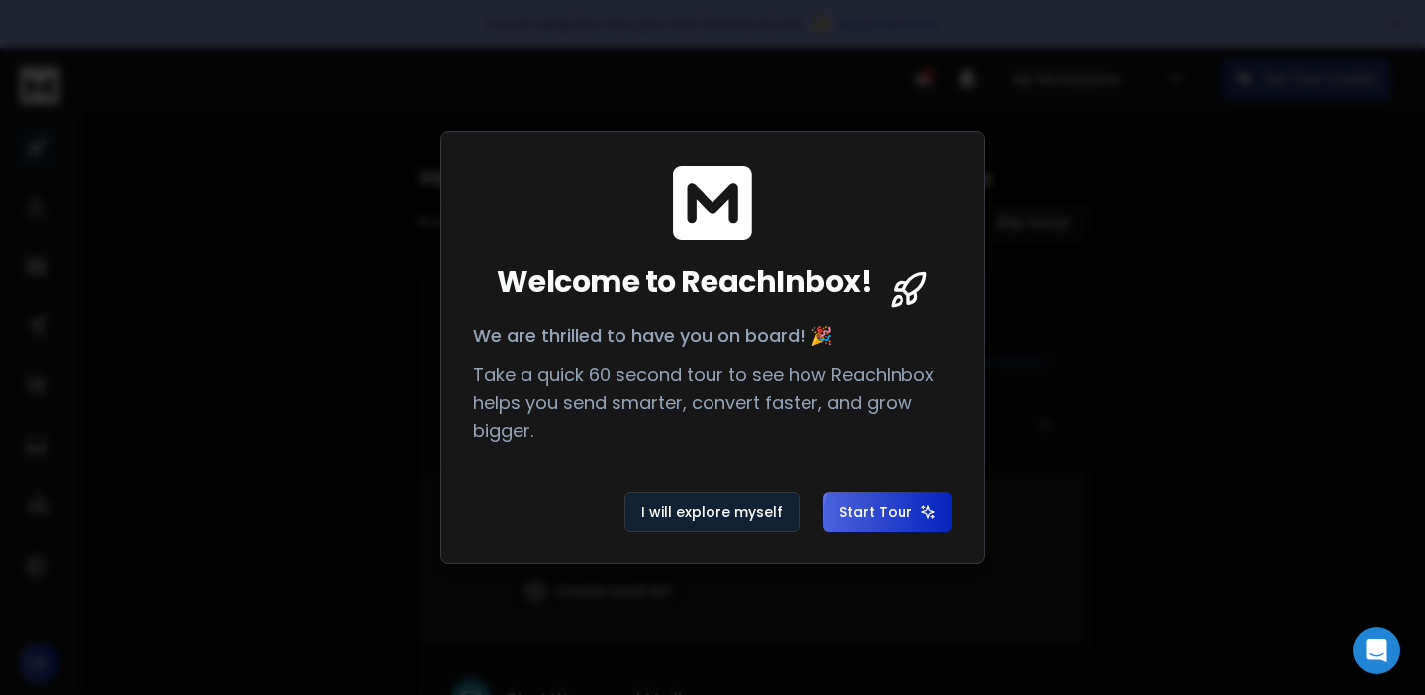
click at [765, 507] on button "I will explore myself" at bounding box center [712, 512] width 175 height 40
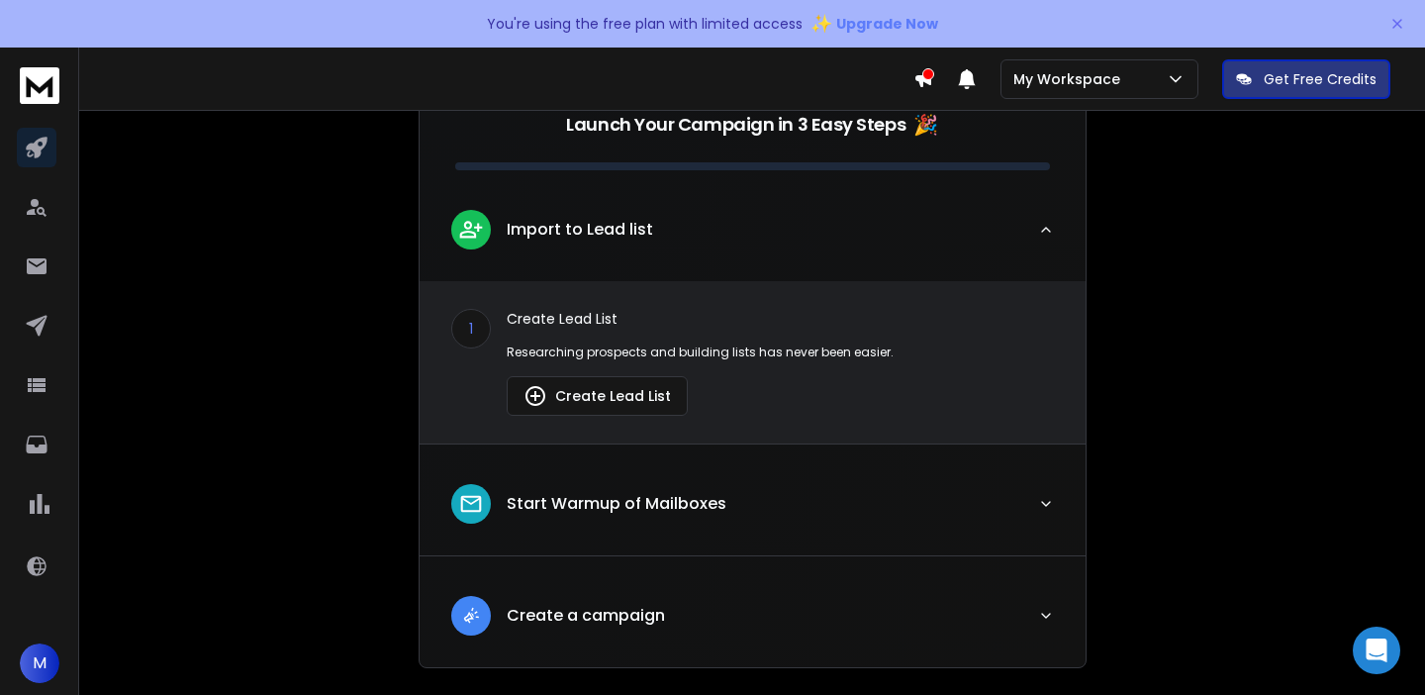
scroll to position [220, 0]
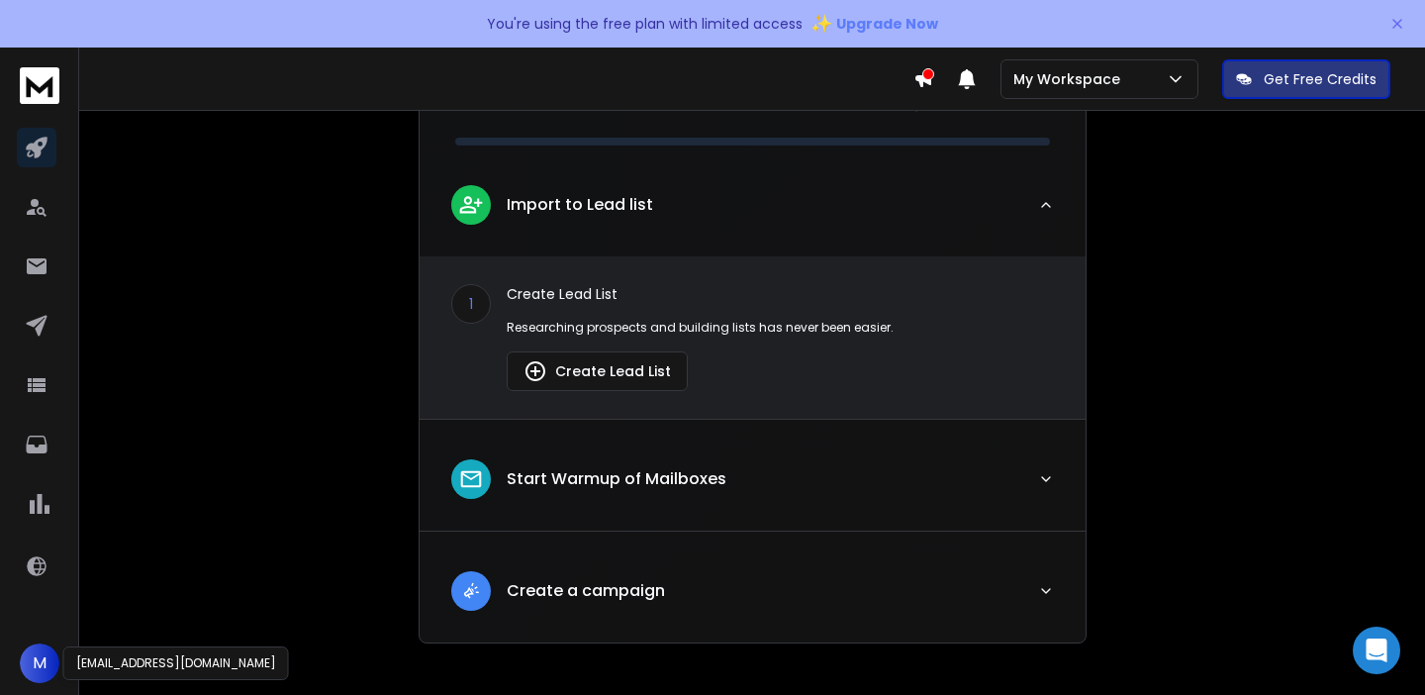
click at [35, 661] on span "M" at bounding box center [40, 663] width 40 height 40
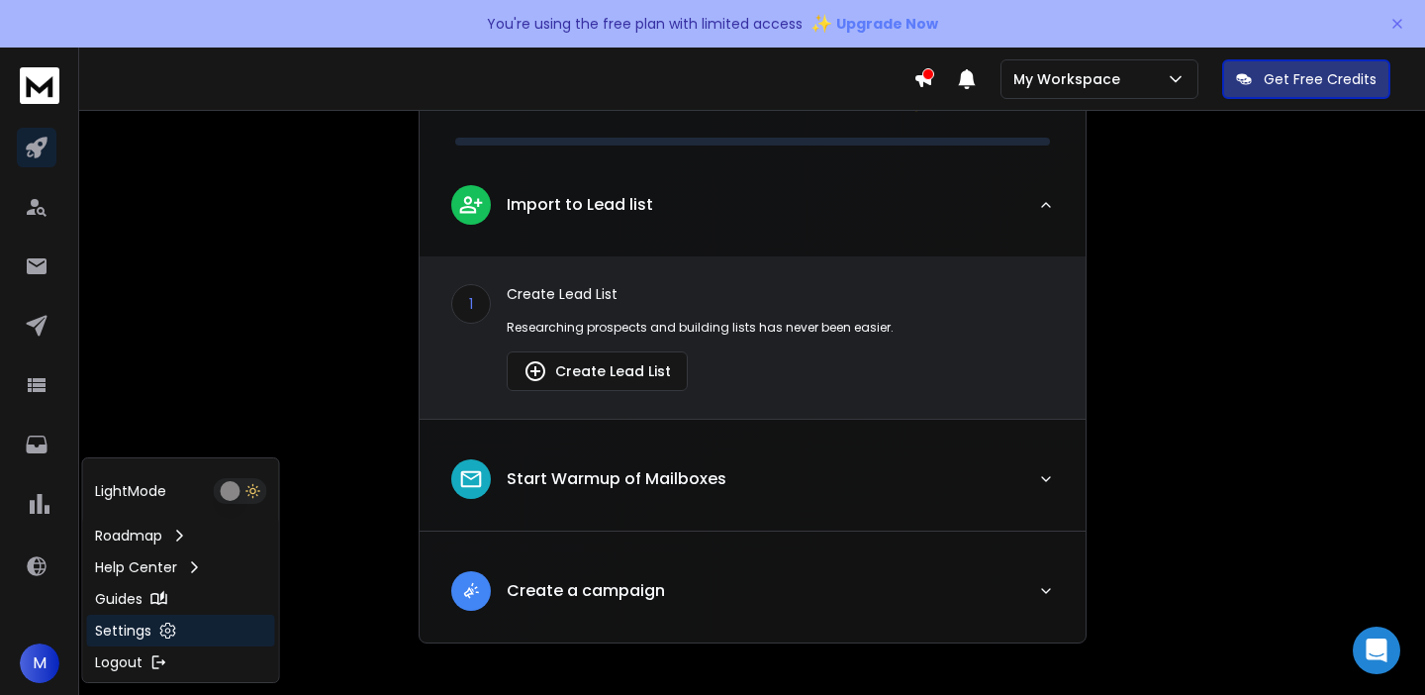
click at [130, 639] on p "Settings" at bounding box center [123, 631] width 56 height 20
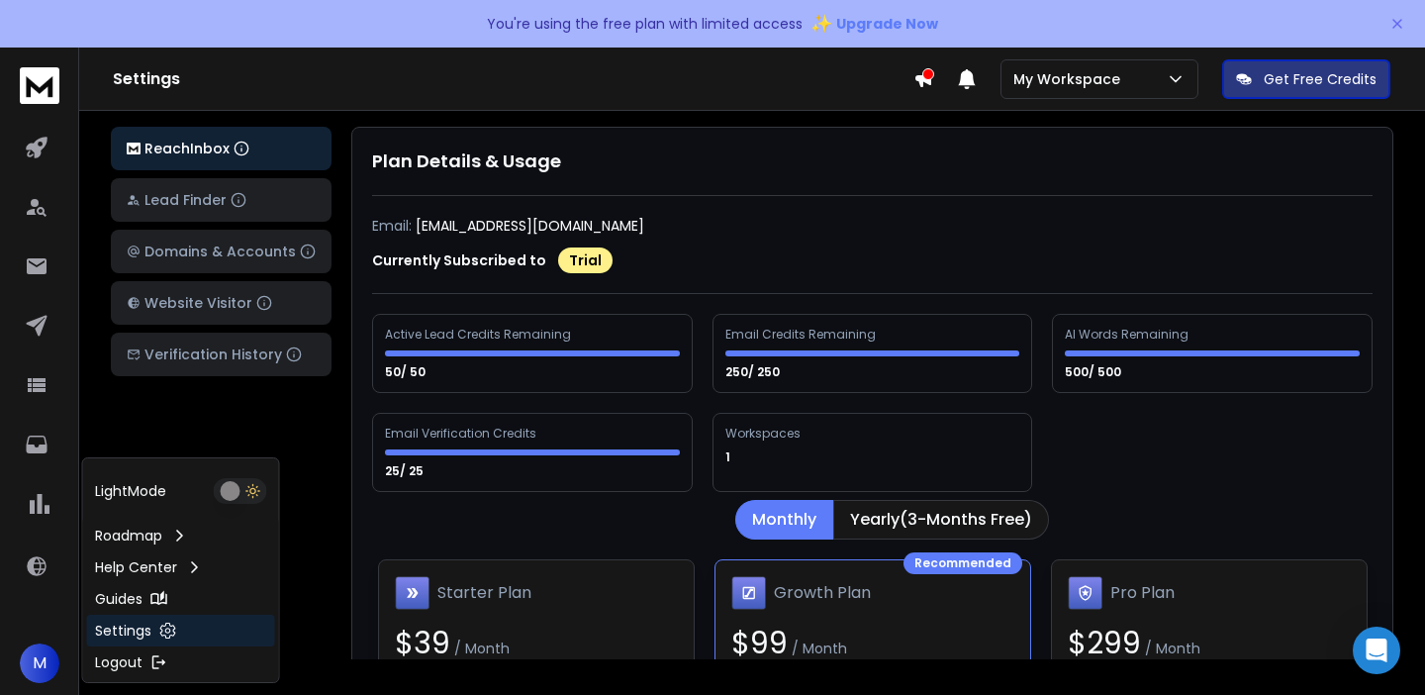
scroll to position [82, 0]
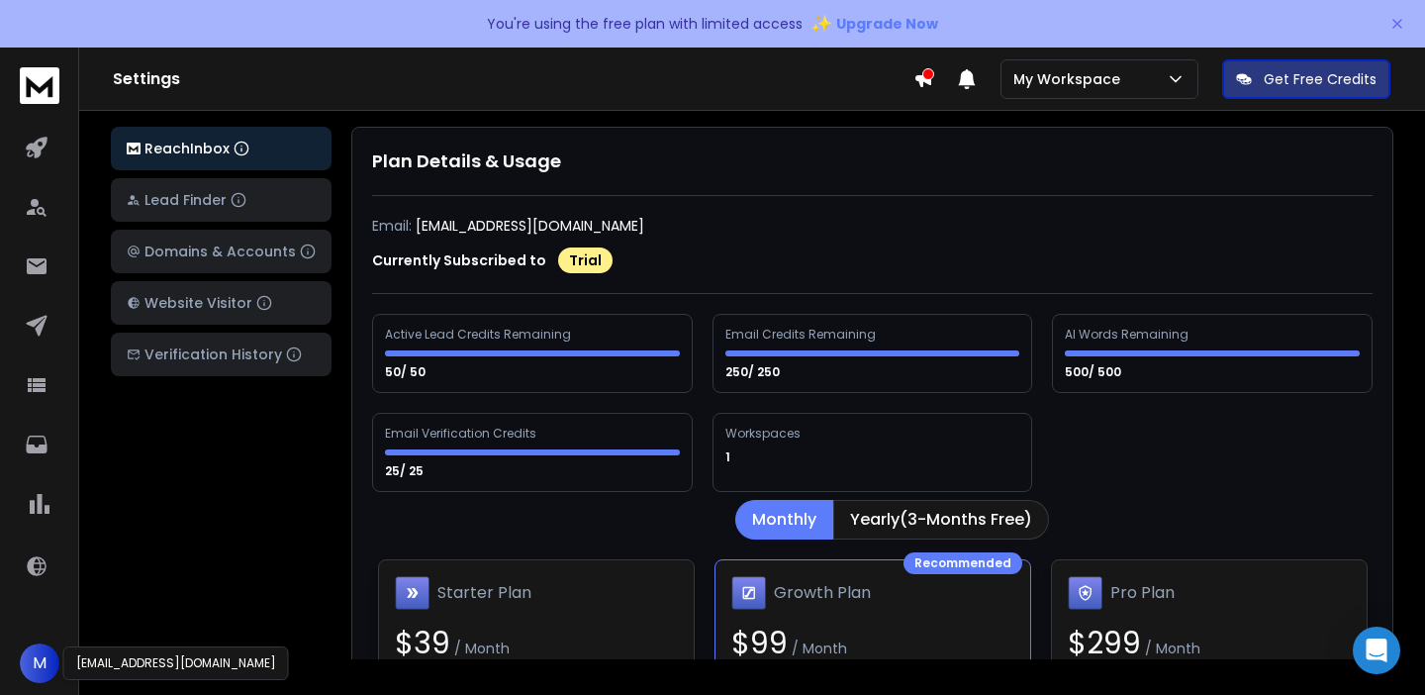
click at [26, 672] on span "M" at bounding box center [40, 663] width 40 height 40
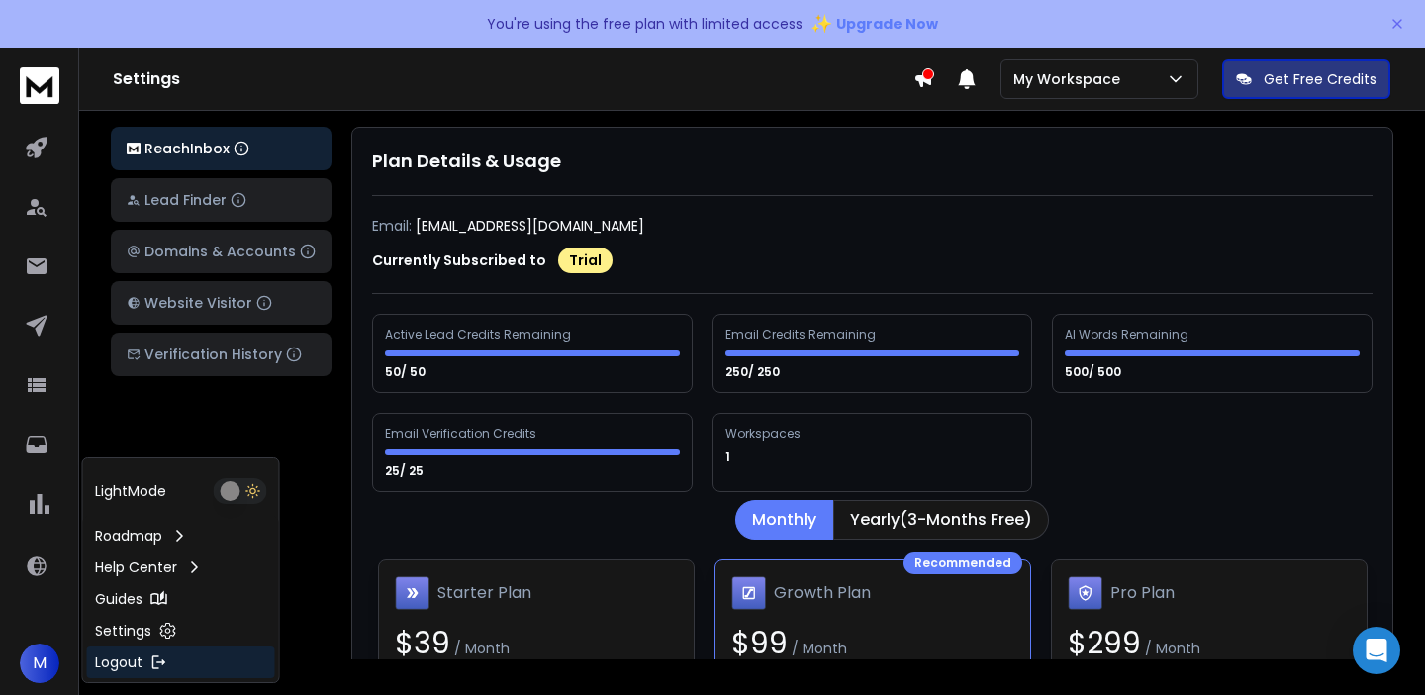
click at [158, 674] on div "Logout" at bounding box center [181, 662] width 188 height 32
